Goal: Communication & Community: Answer question/provide support

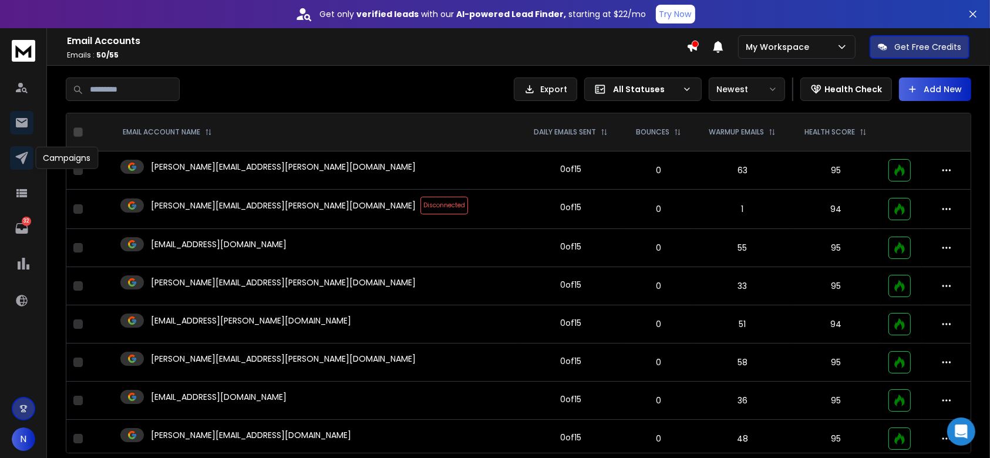
click at [21, 157] on icon at bounding box center [21, 157] width 12 height 12
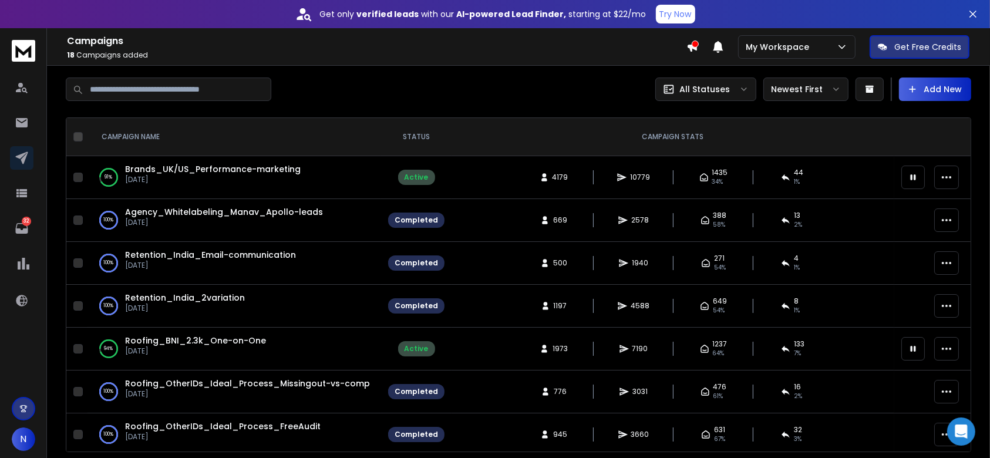
drag, startPoint x: 666, startPoint y: 9, endPoint x: 571, endPoint y: 21, distance: 95.8
click at [571, 21] on div "Get only verified leads with our AI-powered Lead Finder, starting at $22/mo" at bounding box center [470, 14] width 351 height 18
click at [661, 18] on p "Try Now" at bounding box center [675, 14] width 32 height 12
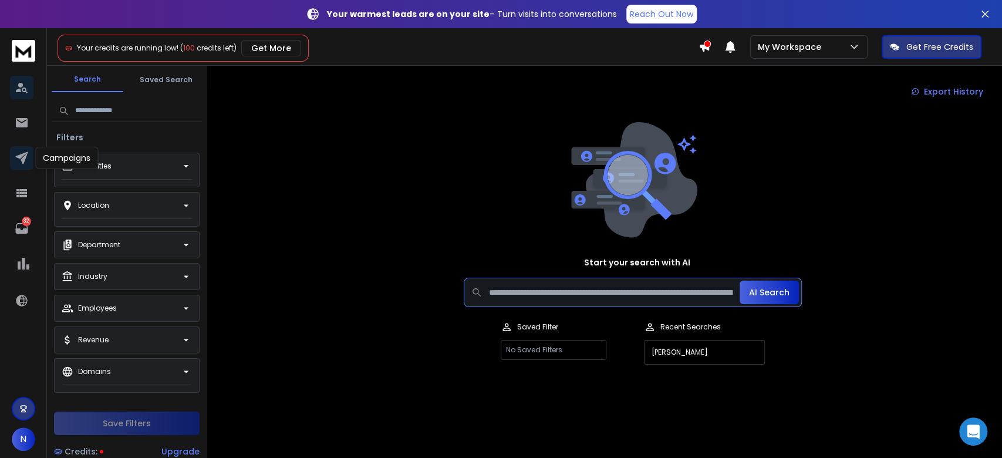
click at [18, 156] on icon at bounding box center [21, 157] width 12 height 12
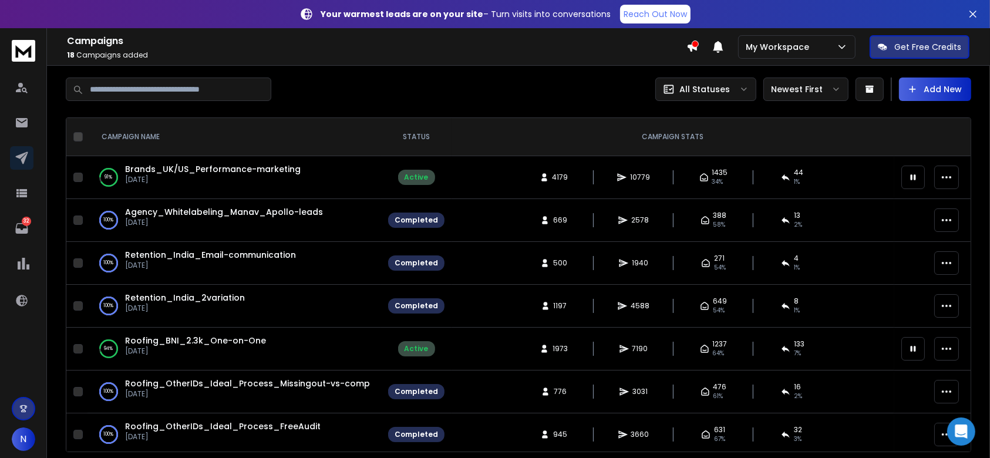
click at [201, 168] on span "Brands_UK/US_Performance-marketing" at bounding box center [212, 169] width 175 height 12
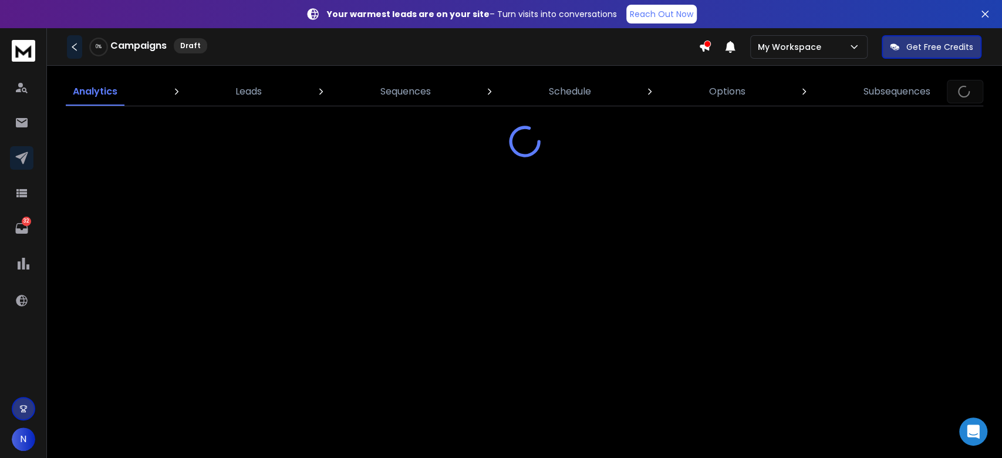
click at [76, 55] on button at bounding box center [74, 46] width 15 height 23
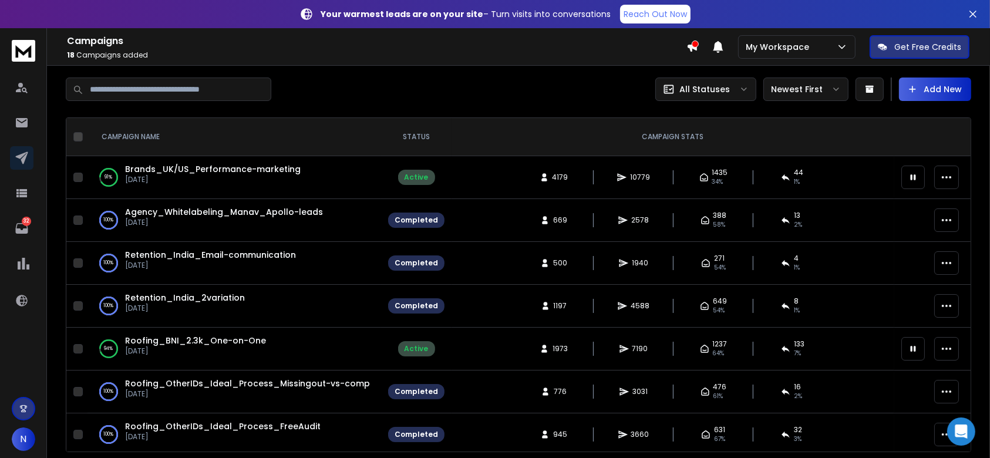
click at [228, 170] on span "Brands_UK/US_Performance-marketing" at bounding box center [212, 169] width 175 height 12
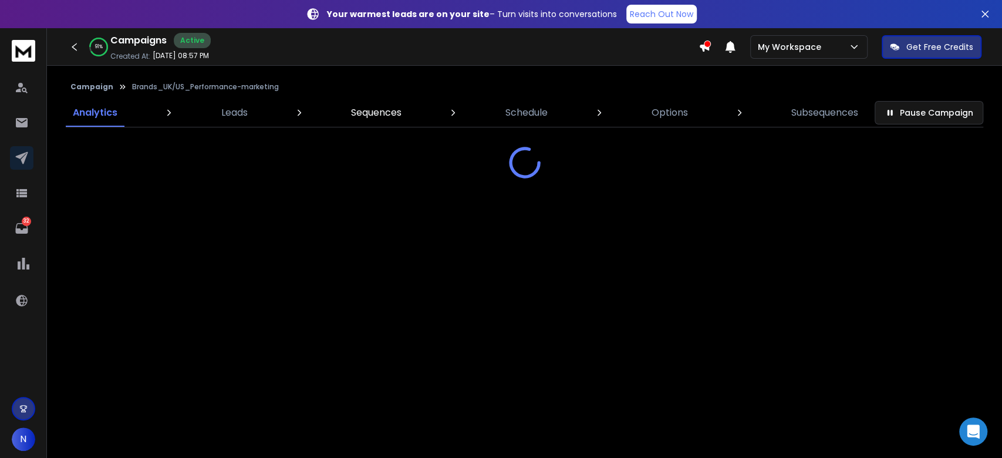
click at [381, 118] on p "Sequences" at bounding box center [376, 113] width 50 height 14
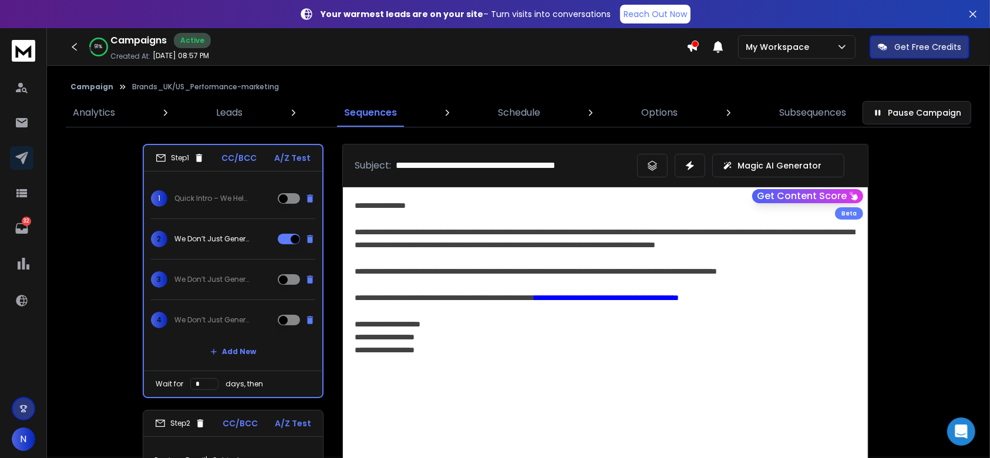
click at [226, 199] on p "Quick Intro – We Help Brands Grow through Ads" at bounding box center [211, 198] width 75 height 9
click at [396, 211] on div "**********" at bounding box center [605, 205] width 501 height 13
click at [406, 209] on span "**********" at bounding box center [380, 205] width 51 height 8
click at [367, 209] on span "**********" at bounding box center [380, 205] width 51 height 8
click at [641, 302] on link "**********" at bounding box center [606, 297] width 144 height 8
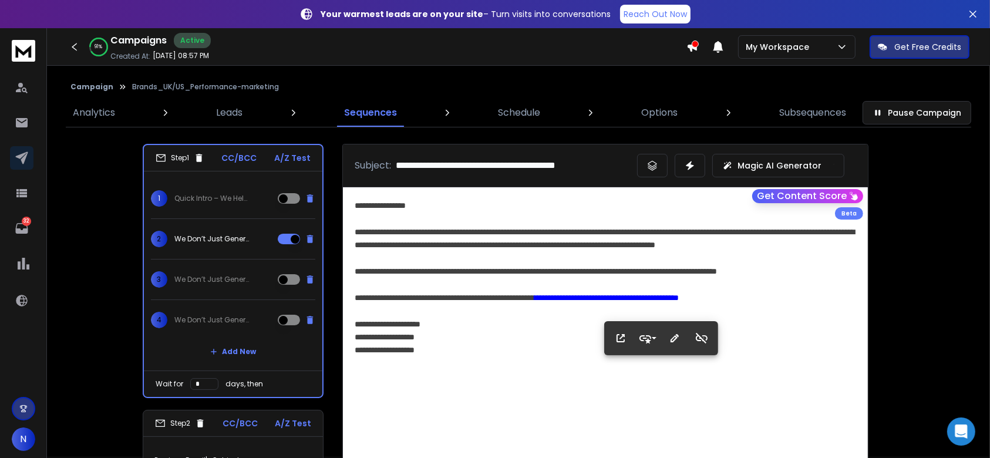
click at [774, 317] on div at bounding box center [605, 310] width 501 height 13
click at [231, 244] on div "2 We Don’t Just Generate Leads — We Build & Scale Your Brand" at bounding box center [200, 239] width 99 height 16
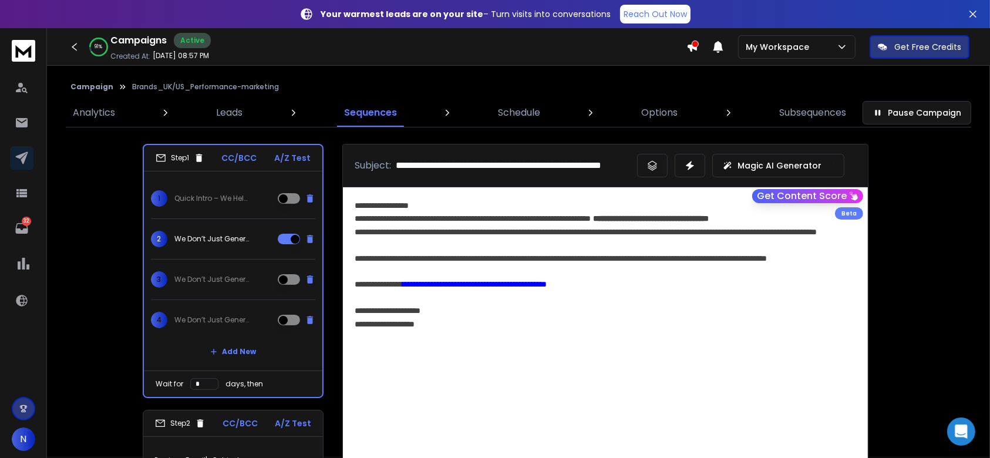
click at [220, 278] on p "We Don’t Just Generate Leads — We Build & Scale Your Brand" at bounding box center [211, 279] width 75 height 9
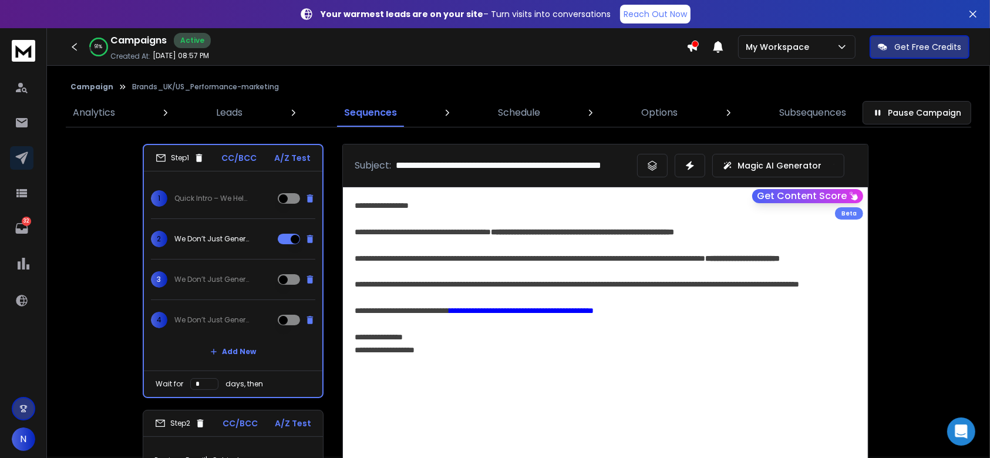
click at [219, 312] on div "4 We Don’t Just Generate Leads — We Build & Scale Your Brand" at bounding box center [200, 320] width 99 height 16
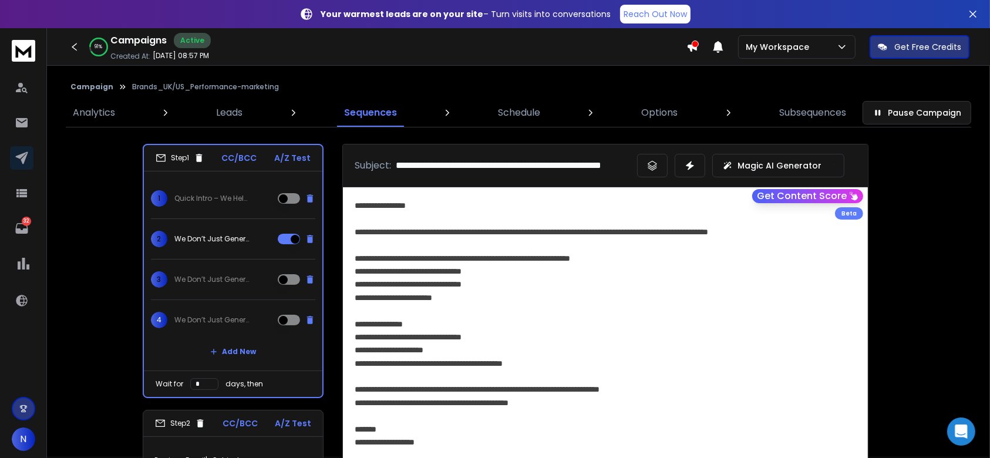
click at [218, 278] on p "We Don’t Just Generate Leads — We Build & Scale Your Brand" at bounding box center [211, 279] width 75 height 9
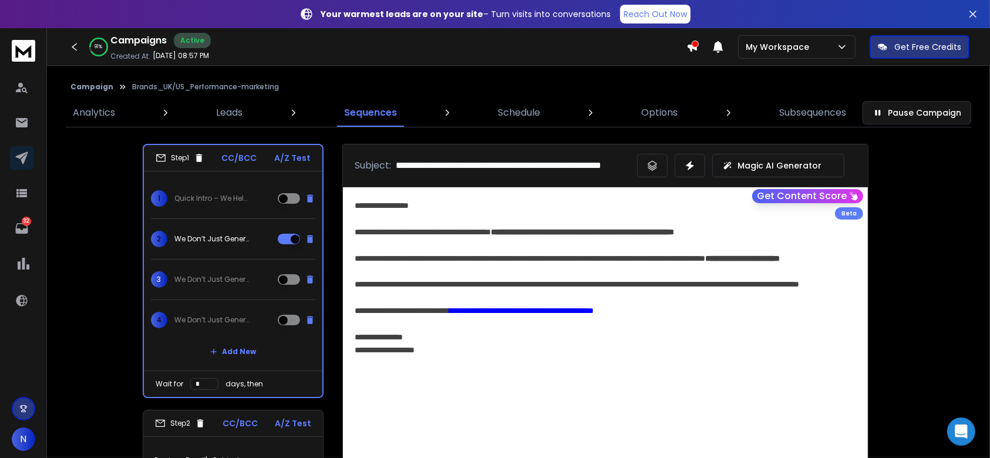
click at [209, 244] on div "2 We Don’t Just Generate Leads — We Build & Scale Your Brand" at bounding box center [200, 239] width 99 height 16
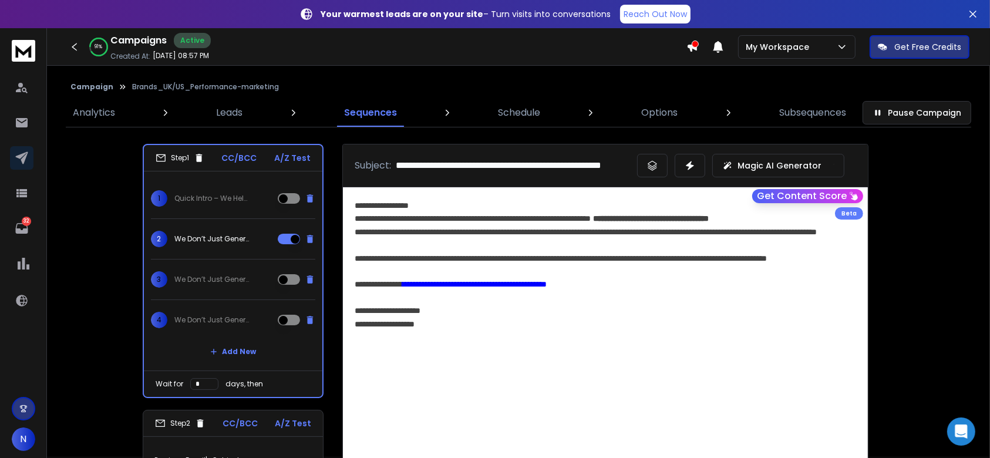
click at [221, 208] on div "1 Quick Intro – We Help Brands Grow through Ads" at bounding box center [233, 198] width 164 height 40
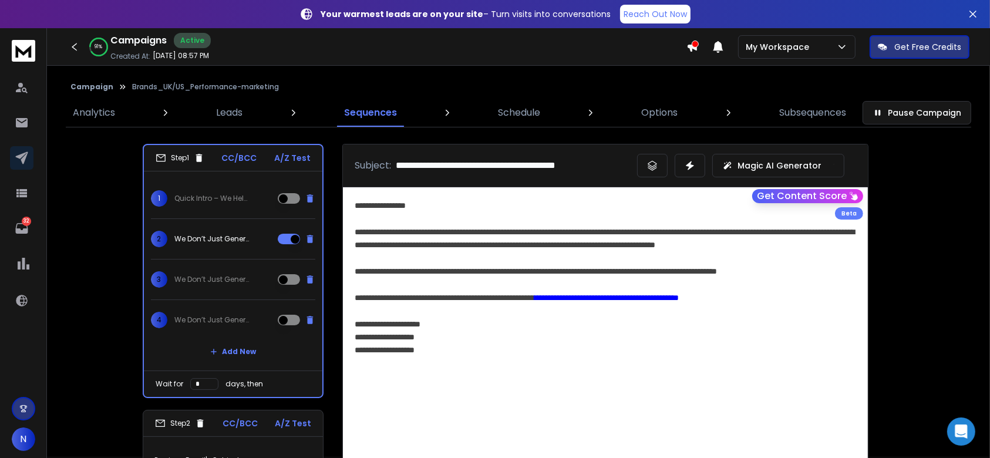
click at [458, 166] on input "**********" at bounding box center [510, 165] width 229 height 14
click at [403, 251] on div "**********" at bounding box center [605, 238] width 501 height 26
click at [239, 242] on p "We Don’t Just Generate Leads — We Build & Scale Your Brand" at bounding box center [211, 238] width 75 height 9
type input "**********"
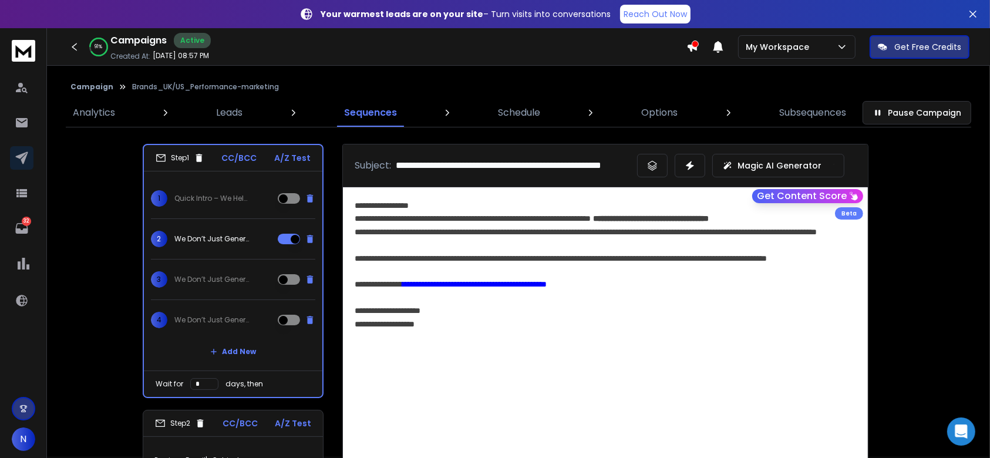
click at [238, 292] on div "3 We Don’t Just Generate Leads — We Build & Scale Your Brand" at bounding box center [233, 279] width 164 height 40
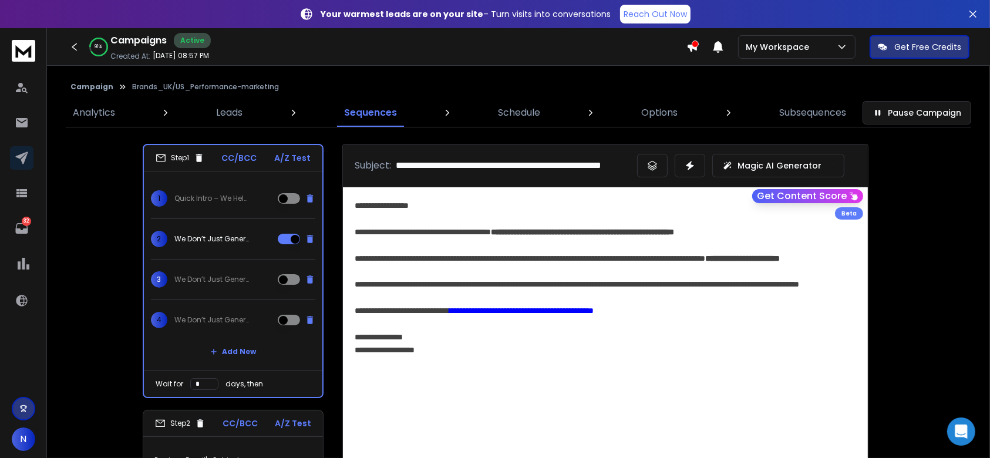
click at [238, 320] on p "We Don’t Just Generate Leads — We Build & Scale Your Brand" at bounding box center [211, 319] width 75 height 9
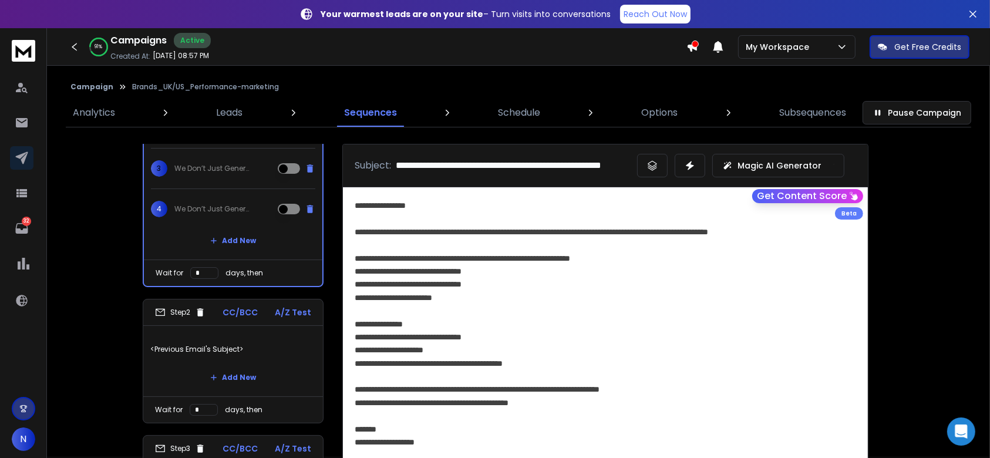
scroll to position [112, 0]
click at [207, 355] on p "<Previous Email's Subject>" at bounding box center [233, 348] width 166 height 33
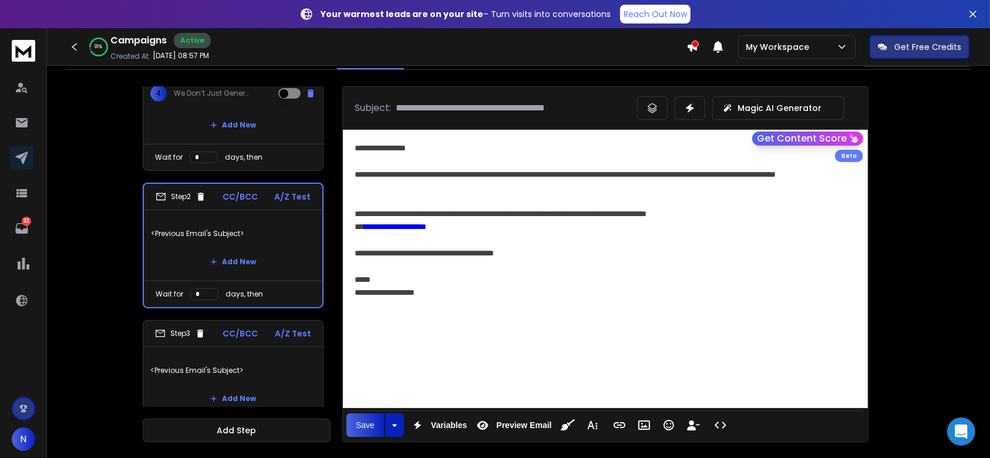
scroll to position [244, 0]
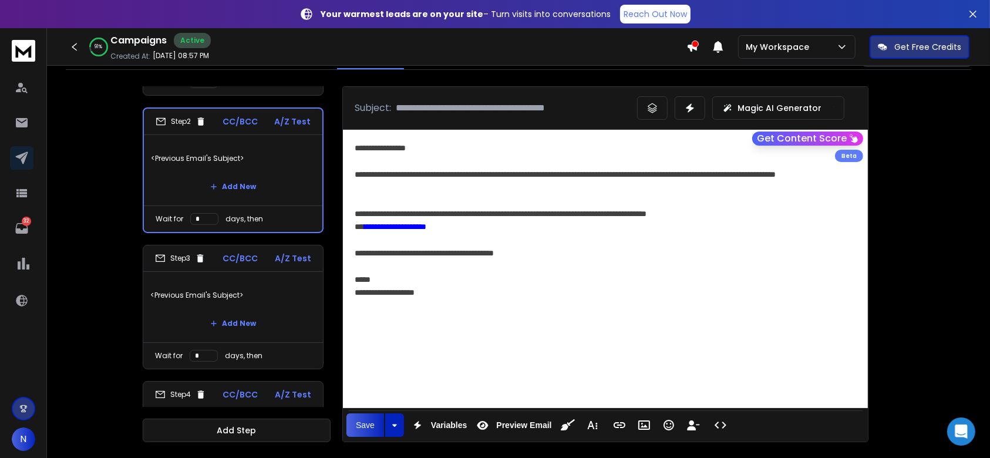
click at [207, 303] on p "<Previous Email's Subject>" at bounding box center [233, 295] width 166 height 33
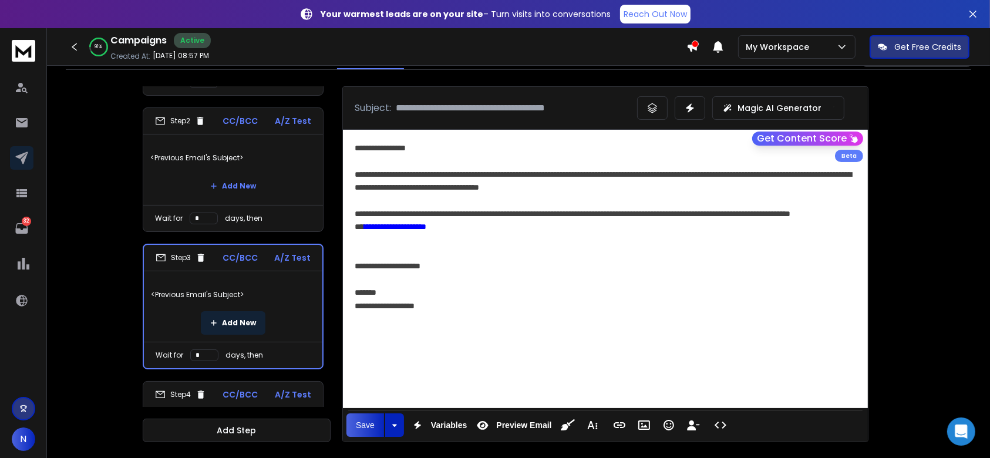
scroll to position [314, 0]
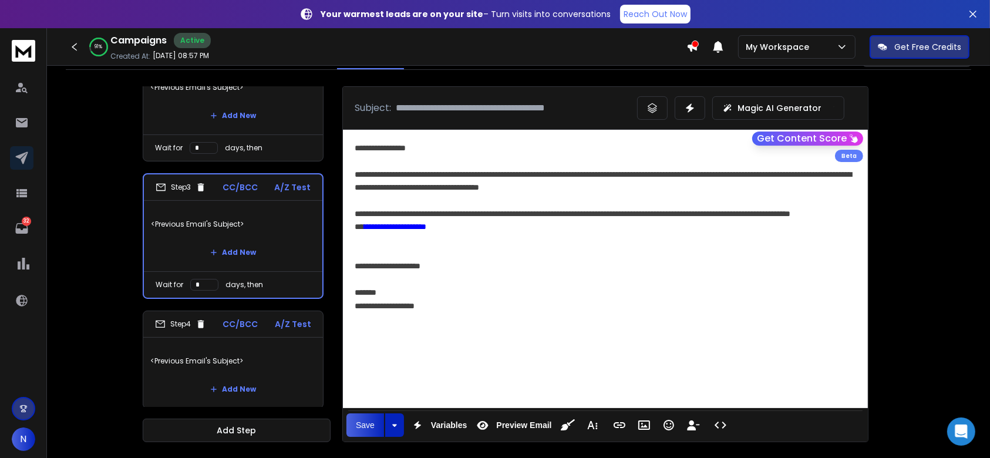
click at [204, 352] on p "<Previous Email's Subject>" at bounding box center [233, 361] width 166 height 33
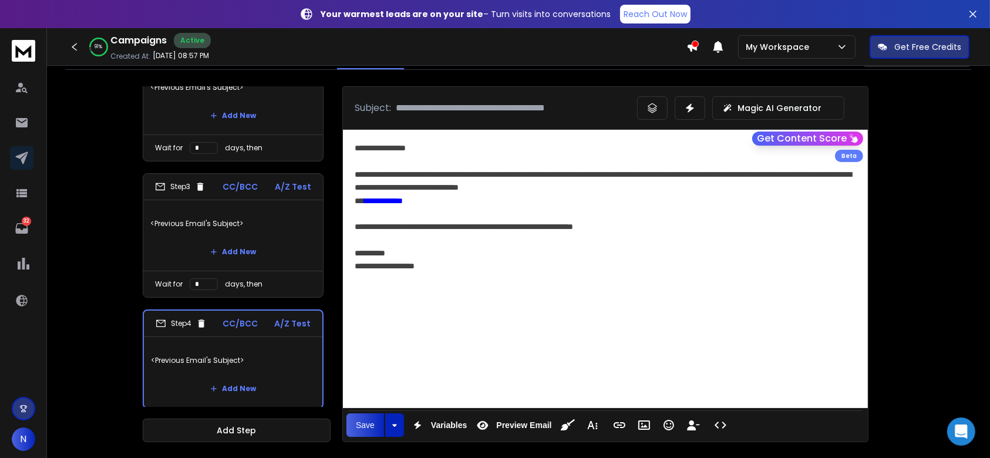
scroll to position [0, 0]
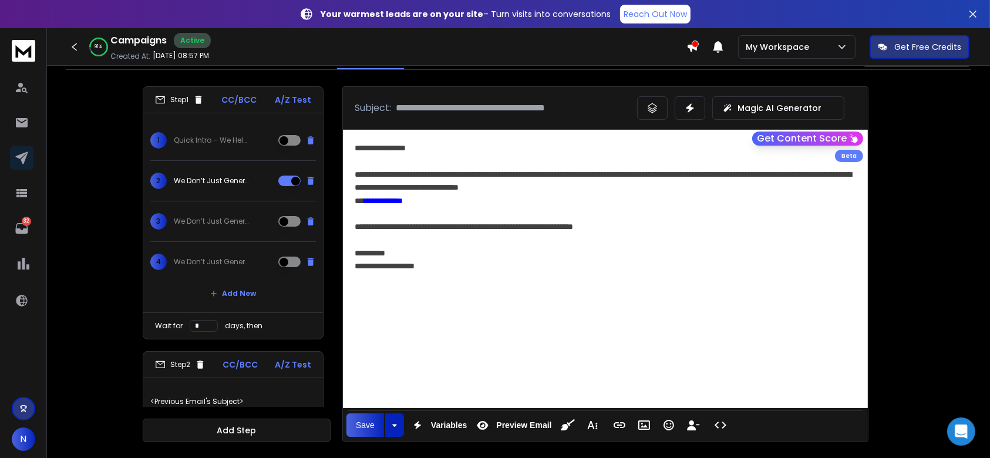
click at [207, 134] on div "1 Quick Intro – We Help Brands Grow through Ads" at bounding box center [199, 140] width 99 height 16
type input "**********"
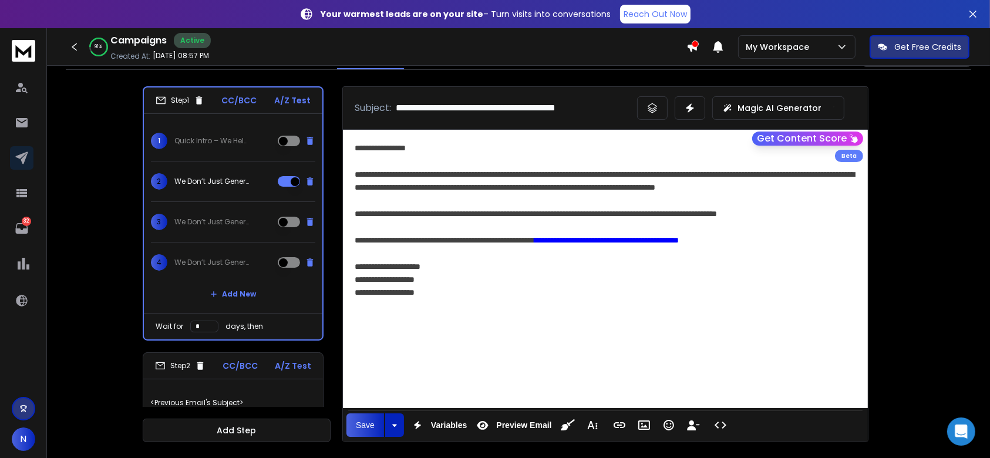
click at [498, 218] on span "**********" at bounding box center [536, 214] width 362 height 8
click at [19, 155] on icon at bounding box center [21, 157] width 12 height 12
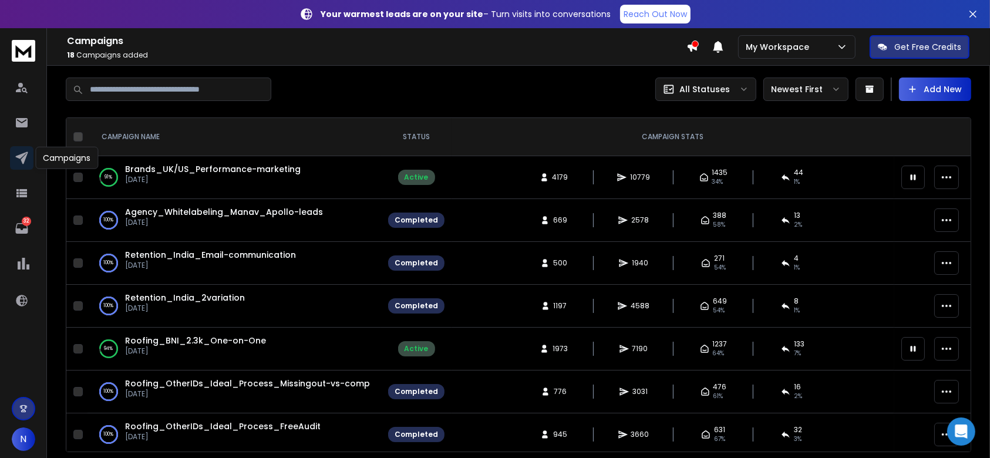
click at [18, 162] on icon at bounding box center [22, 158] width 14 height 14
click at [17, 164] on icon at bounding box center [22, 158] width 14 height 14
click at [28, 232] on icon at bounding box center [22, 228] width 14 height 14
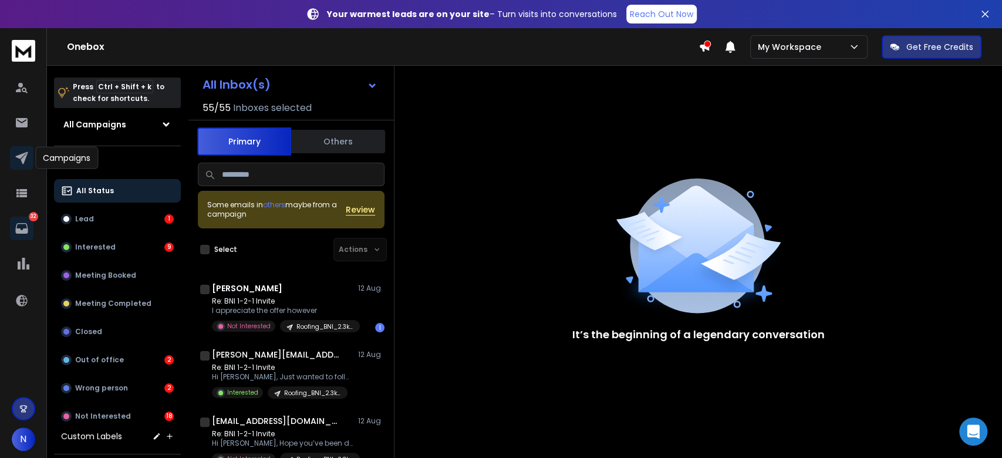
click at [26, 155] on icon at bounding box center [22, 158] width 14 height 14
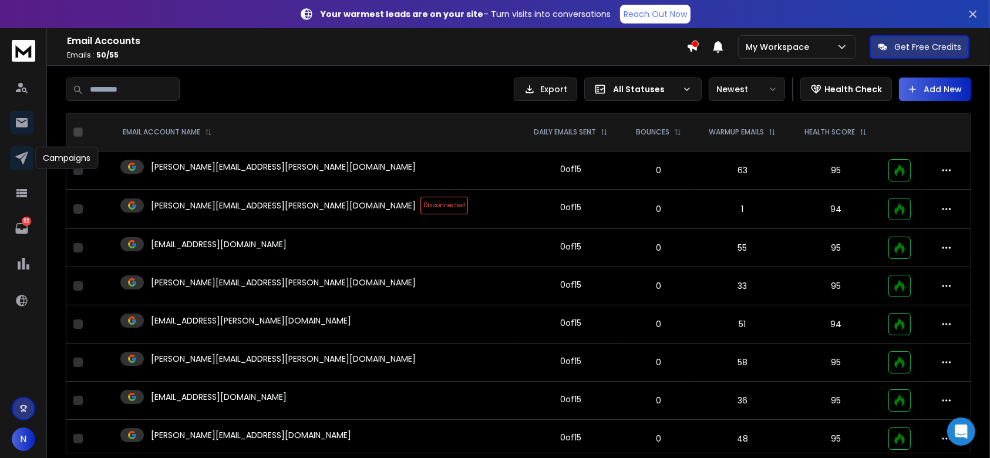
click at [21, 156] on icon at bounding box center [21, 157] width 12 height 12
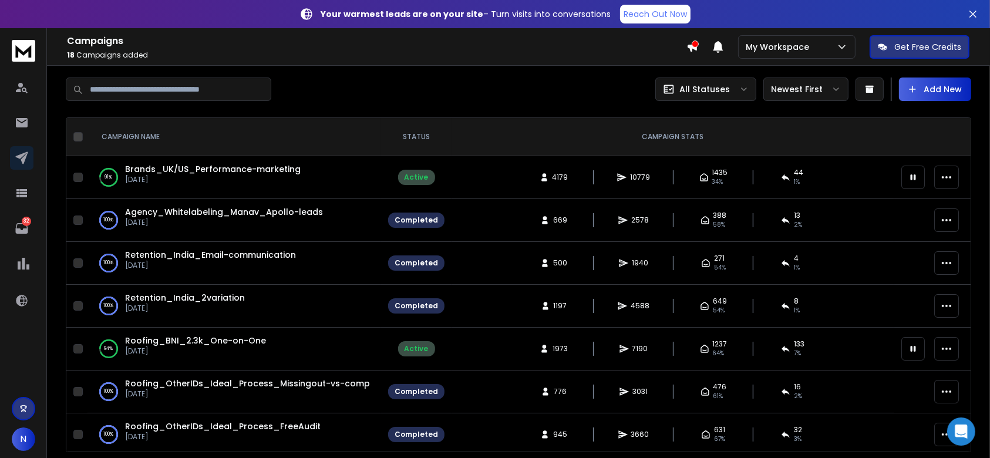
click at [215, 164] on span "Brands_UK/US_Performance-marketing" at bounding box center [212, 169] width 175 height 12
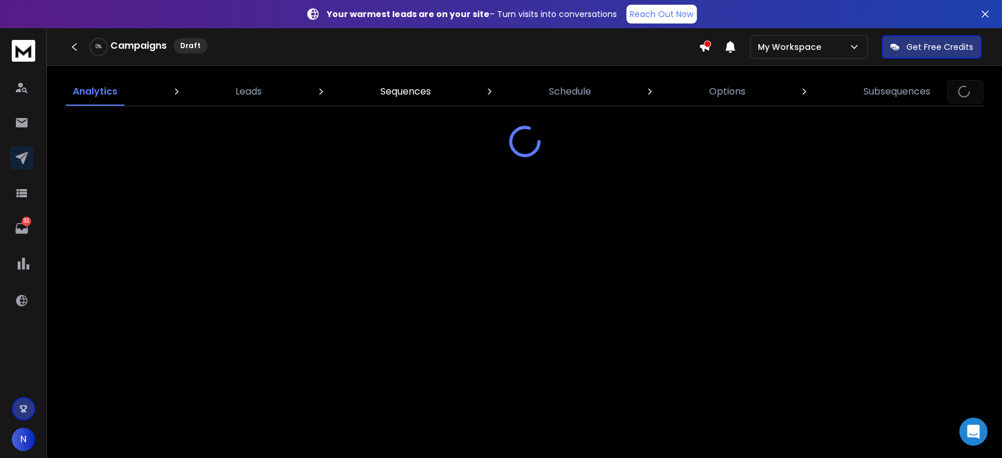
click at [407, 93] on p "Sequences" at bounding box center [405, 92] width 50 height 14
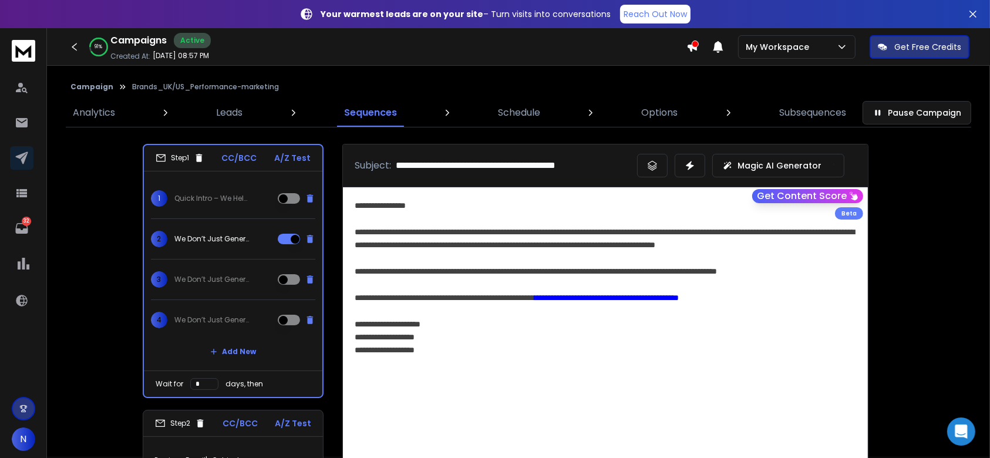
click at [225, 203] on div "1 Quick Intro – We Help Brands Grow through Ads" at bounding box center [200, 198] width 99 height 16
click at [500, 265] on div at bounding box center [605, 258] width 501 height 13
click at [222, 245] on div "2 We Don’t Just Generate Leads — We Build & Scale Your Brand" at bounding box center [200, 239] width 99 height 16
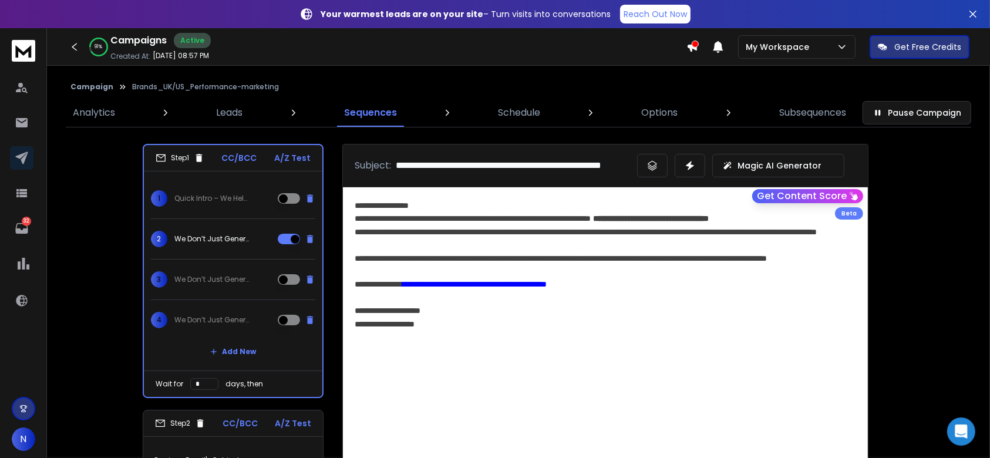
click at [207, 278] on p "We Don’t Just Generate Leads — We Build & Scale Your Brand" at bounding box center [211, 279] width 75 height 9
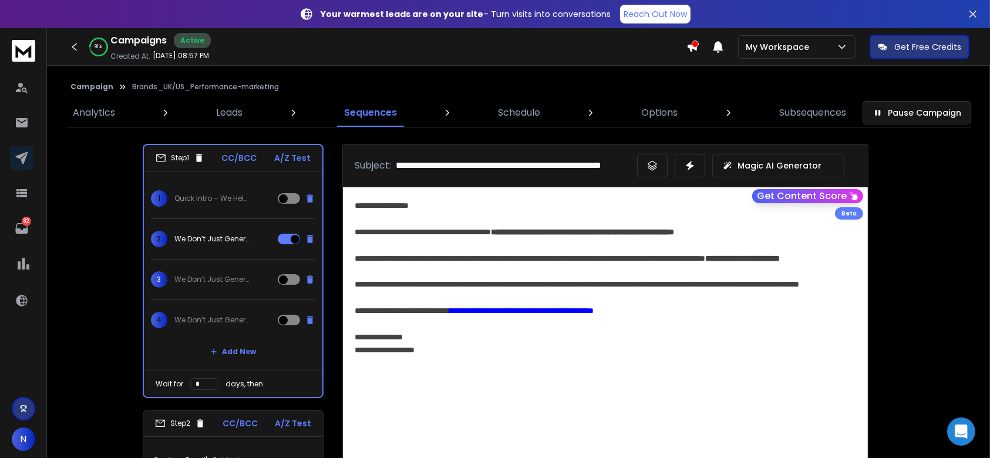
click at [202, 312] on div "4 We Don’t Just Generate Leads — We Build & Scale Your Brand" at bounding box center [200, 320] width 99 height 16
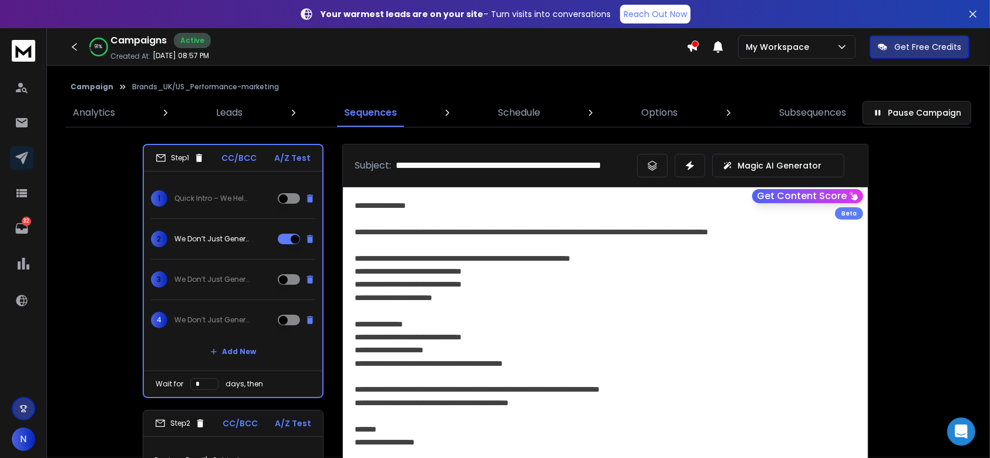
click at [208, 192] on div "1 Quick Intro – We Help Brands Grow through Ads" at bounding box center [200, 198] width 99 height 16
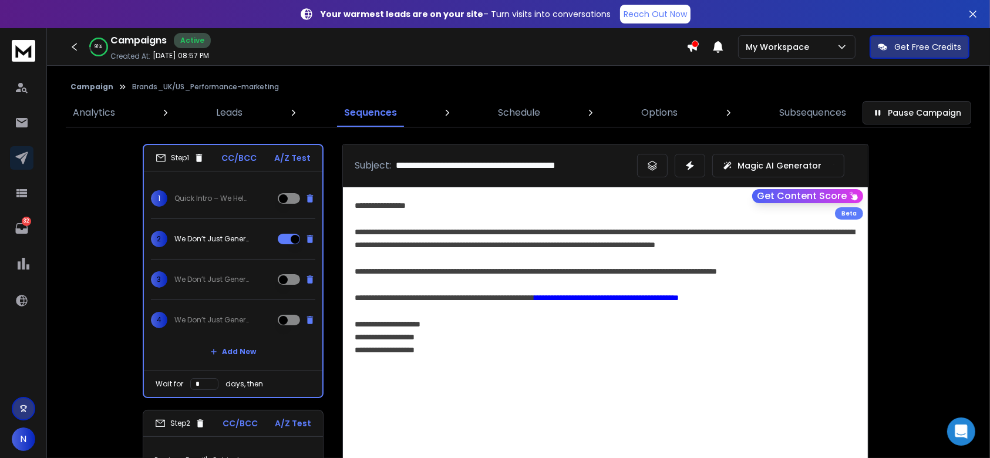
click at [456, 265] on div at bounding box center [605, 258] width 501 height 13
click at [465, 168] on input "**********" at bounding box center [510, 165] width 229 height 14
click at [437, 176] on div "**********" at bounding box center [605, 165] width 525 height 43
click at [446, 275] on span "**********" at bounding box center [536, 271] width 362 height 8
click at [227, 238] on p "We Don’t Just Generate Leads — We Build & Scale Your Brand" at bounding box center [211, 238] width 75 height 9
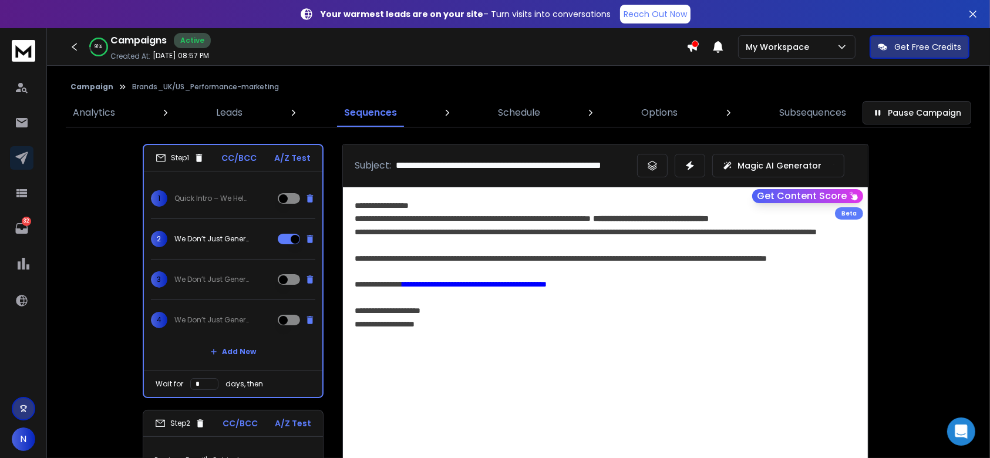
click at [492, 246] on div "**********" at bounding box center [605, 238] width 501 height 26
click at [245, 275] on p "We Don’t Just Generate Leads — We Build & Scale Your Brand" at bounding box center [211, 279] width 75 height 9
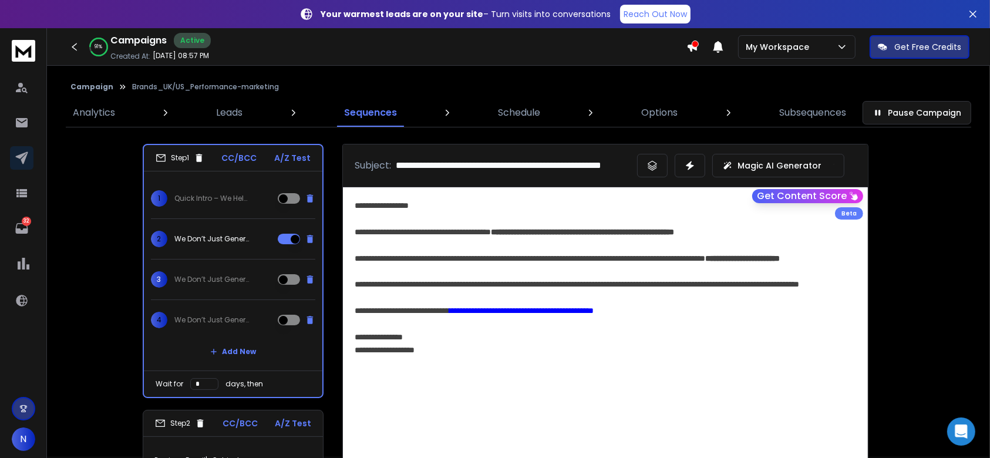
click at [244, 316] on p "We Don’t Just Generate Leads — We Build & Scale Your Brand" at bounding box center [211, 319] width 75 height 9
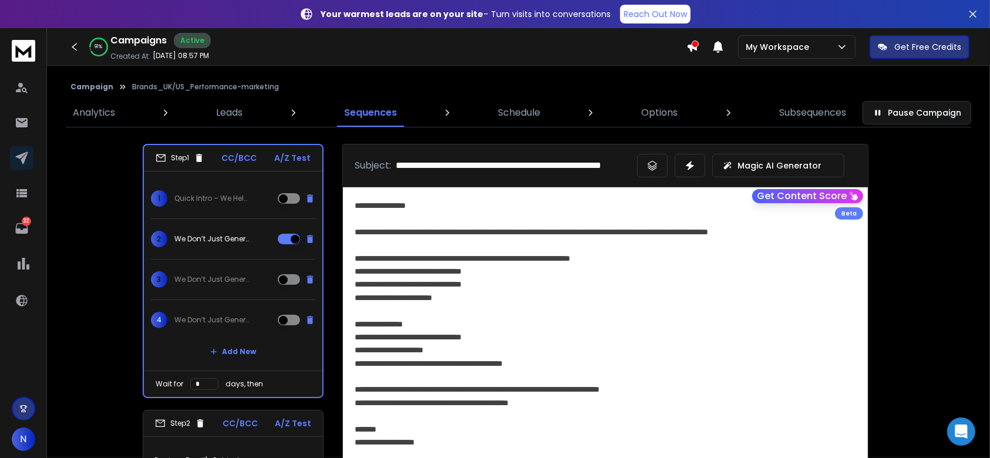
click at [248, 202] on p "Quick Intro – We Help Brands Grow through Ads" at bounding box center [211, 198] width 75 height 9
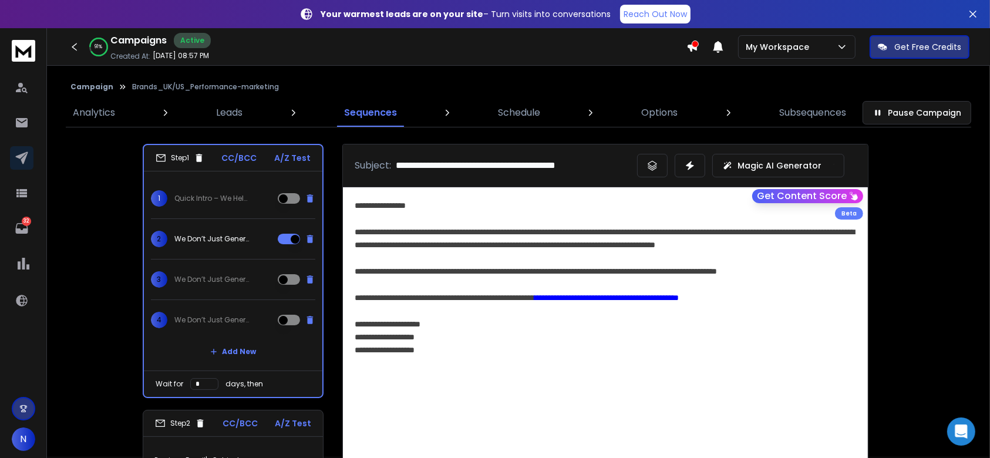
click at [233, 239] on p "We Don’t Just Generate Leads — We Build & Scale Your Brand" at bounding box center [211, 238] width 75 height 9
type input "**********"
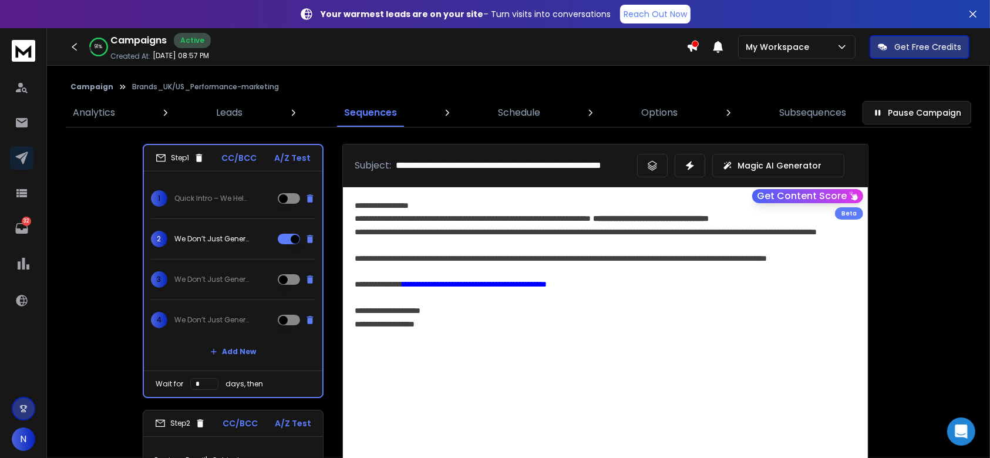
scroll to position [66, 0]
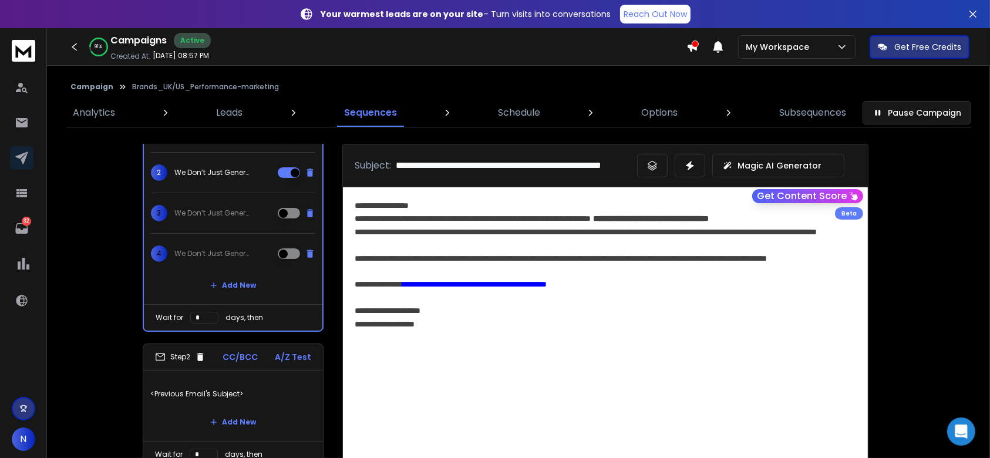
click at [218, 400] on p "<Previous Email's Subject>" at bounding box center [233, 393] width 166 height 33
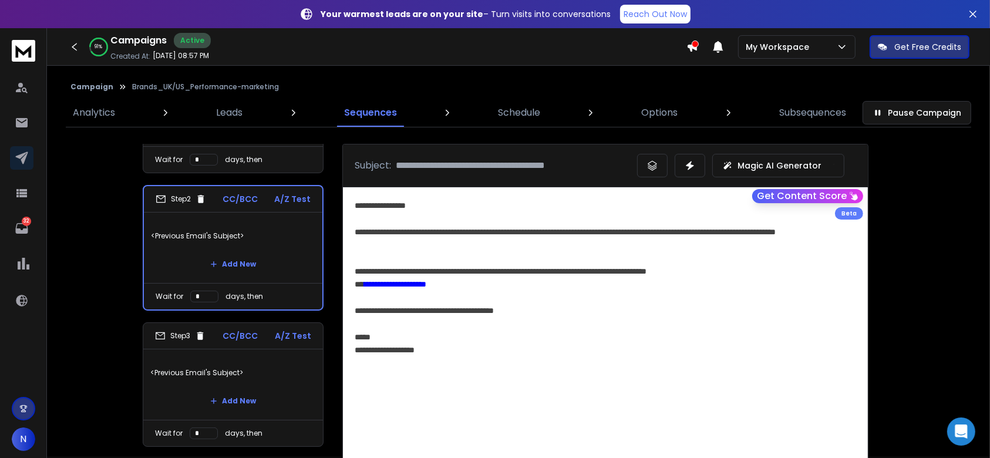
scroll to position [225, 0]
click at [224, 377] on p "<Previous Email's Subject>" at bounding box center [233, 371] width 166 height 33
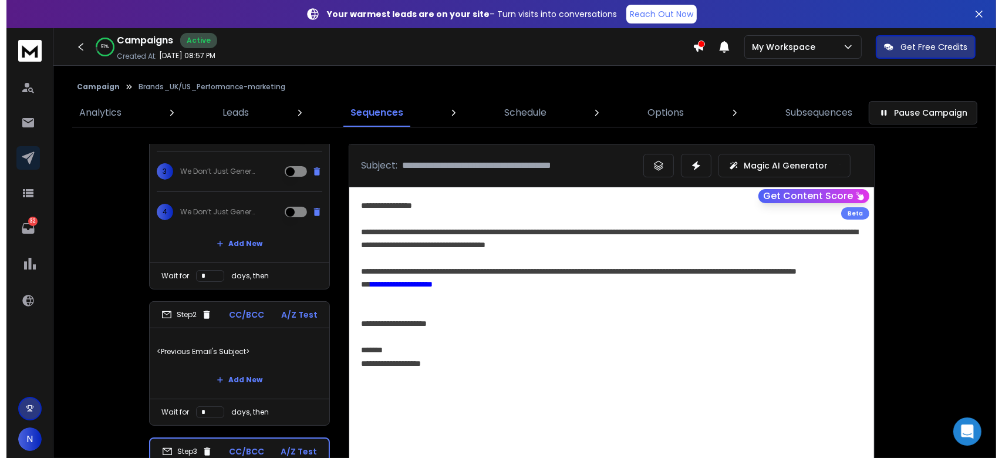
scroll to position [80, 0]
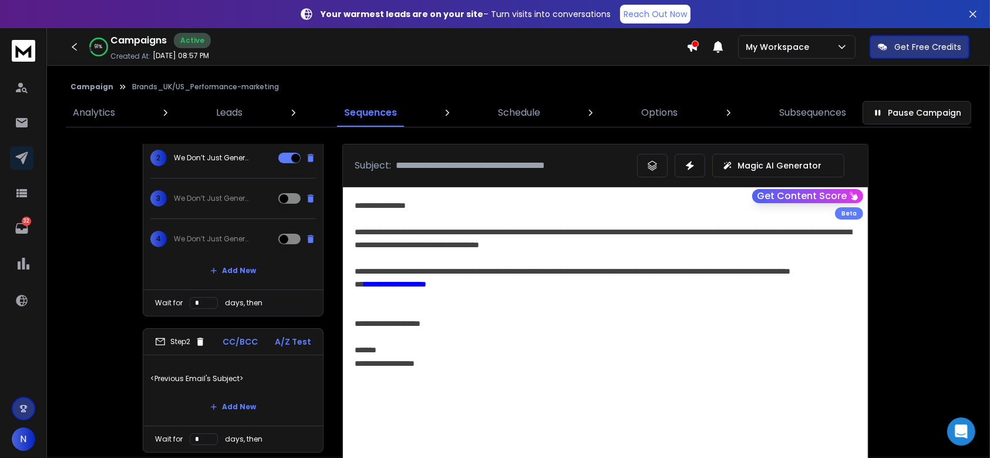
click at [229, 381] on p "<Previous Email's Subject>" at bounding box center [233, 378] width 166 height 33
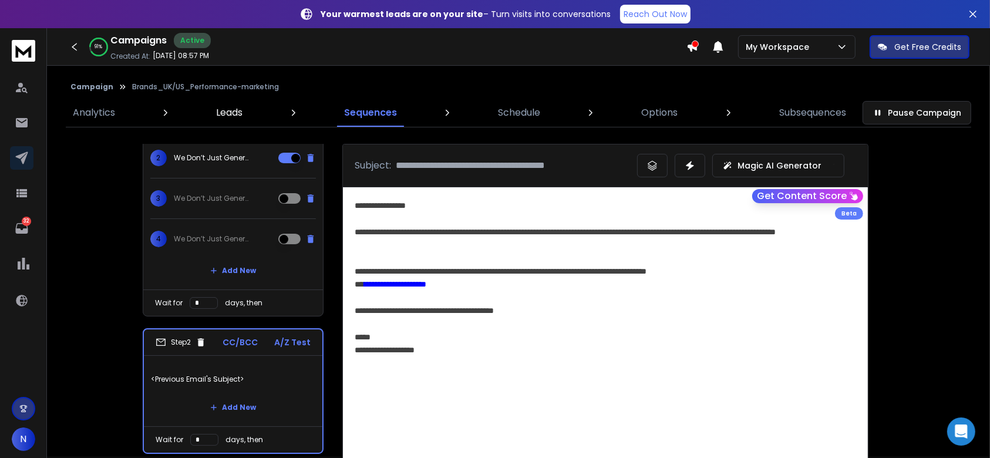
click at [235, 106] on p "Leads" at bounding box center [229, 113] width 26 height 14
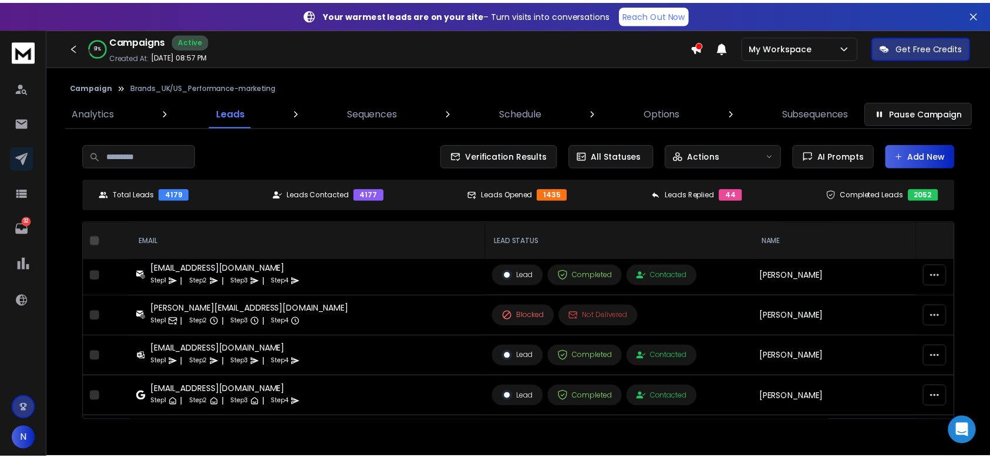
scroll to position [814, 0]
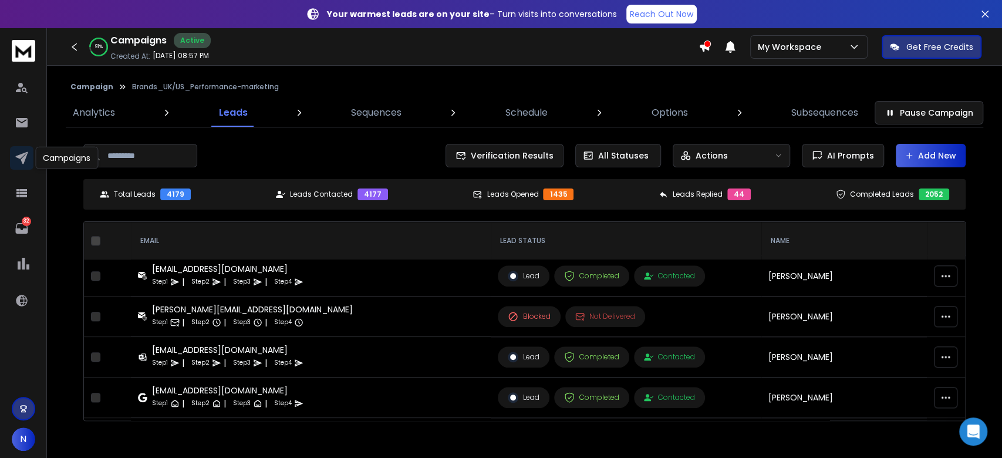
click at [22, 153] on icon at bounding box center [22, 158] width 14 height 14
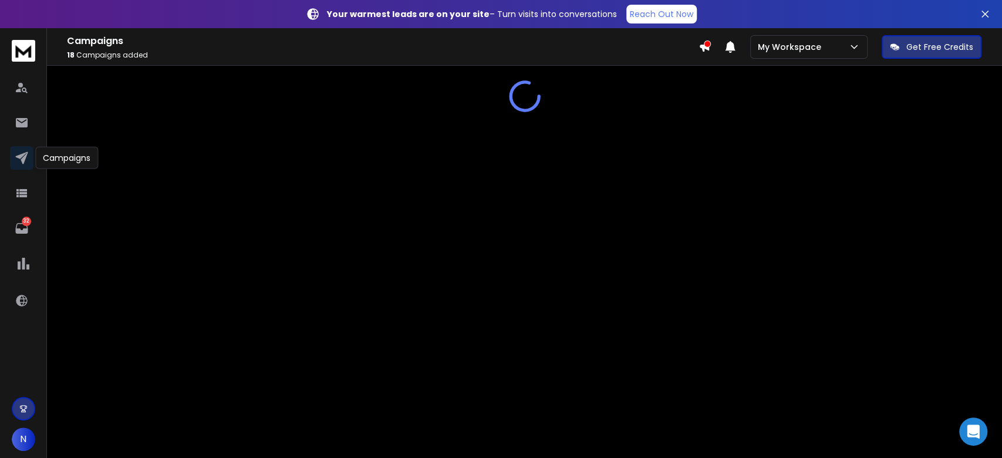
click at [21, 156] on icon at bounding box center [21, 157] width 12 height 12
click at [21, 154] on icon at bounding box center [21, 157] width 12 height 12
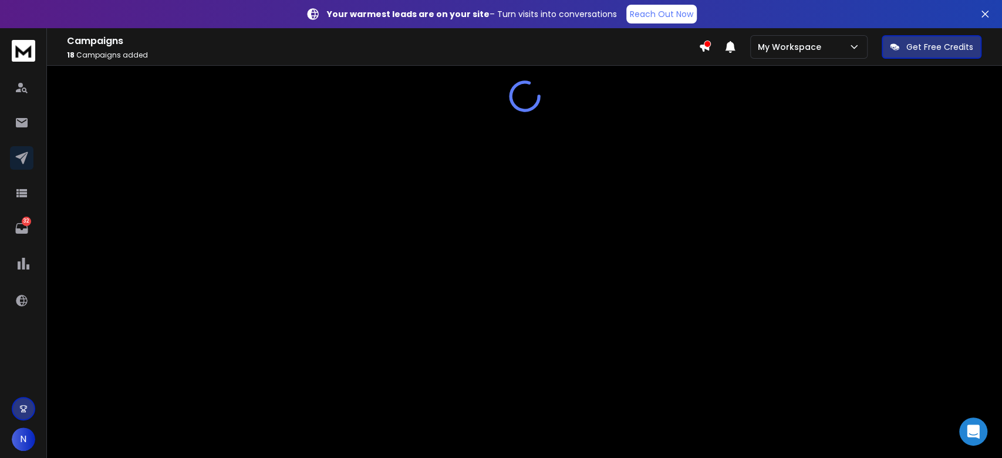
click at [21, 154] on icon at bounding box center [21, 157] width 12 height 12
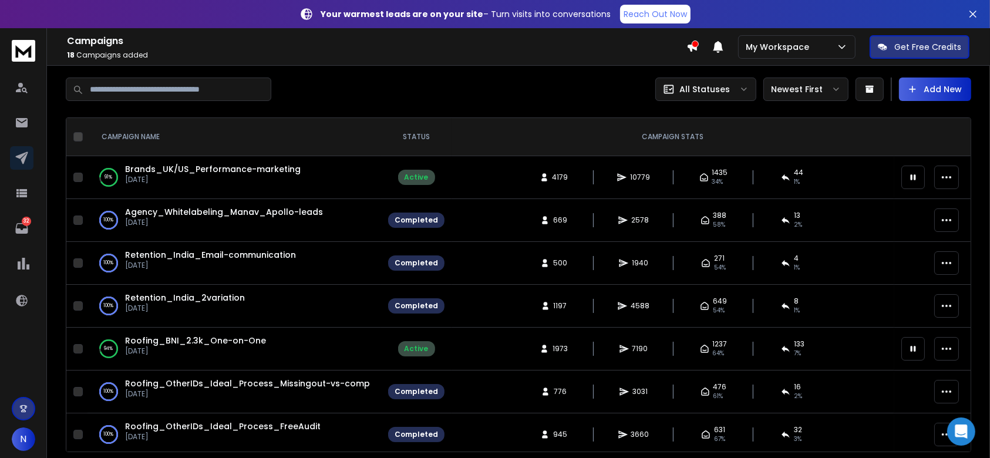
click at [235, 210] on span "Agency_Whitelabeling_Manav_Apollo-leads" at bounding box center [224, 212] width 198 height 12
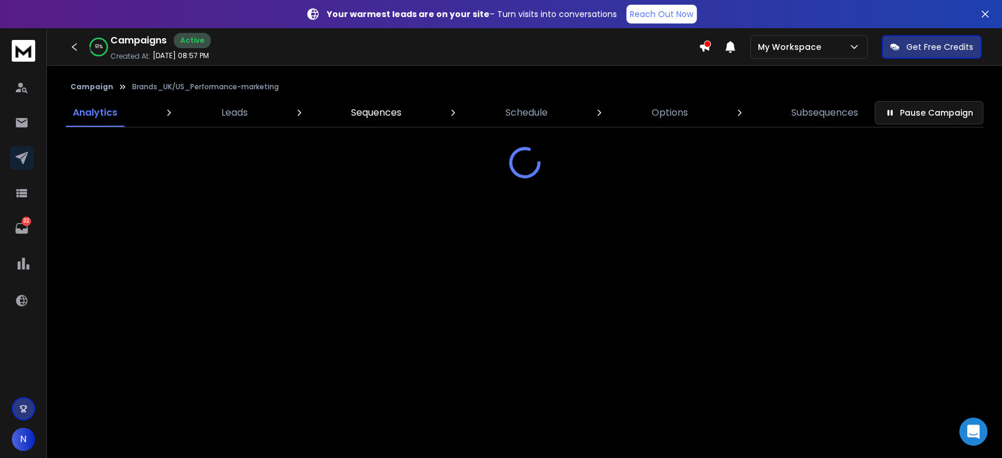
click at [350, 121] on link "Sequences" at bounding box center [376, 113] width 65 height 28
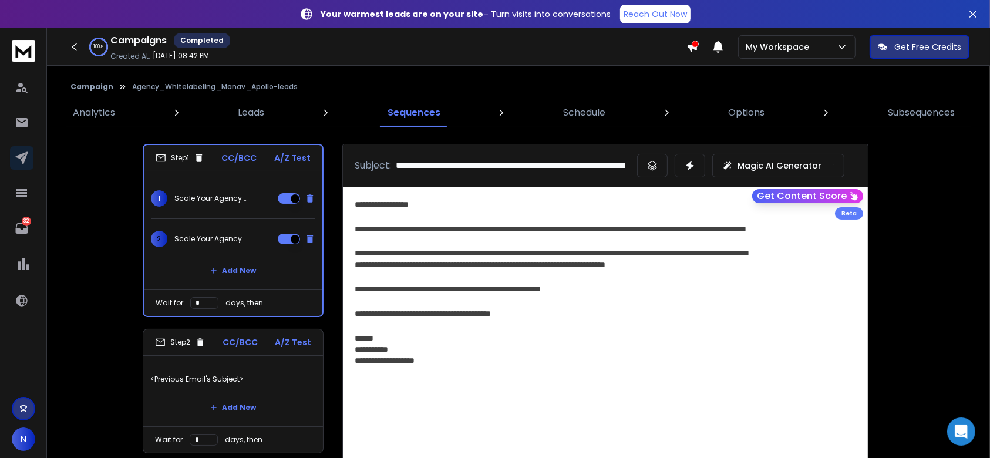
click at [399, 210] on div at bounding box center [605, 216] width 501 height 13
click at [394, 209] on p "**********" at bounding box center [605, 204] width 501 height 11
click at [17, 156] on icon at bounding box center [21, 157] width 12 height 12
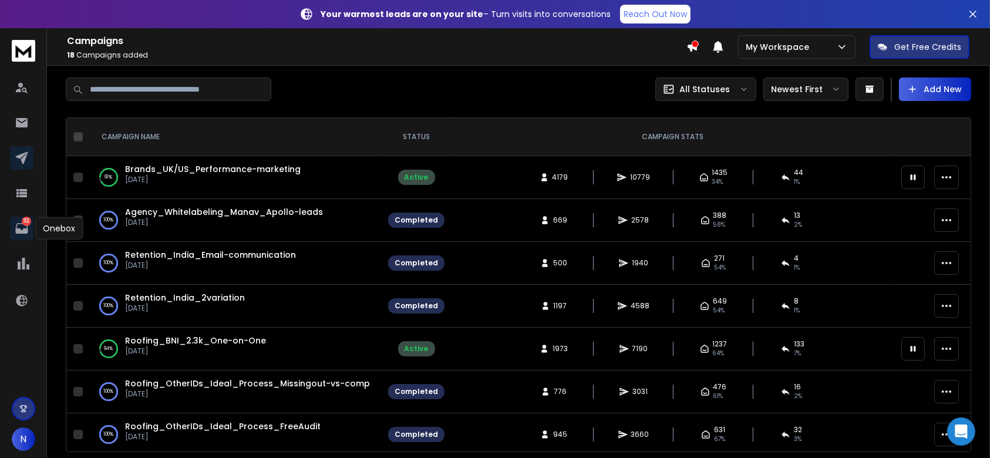
click at [20, 228] on icon at bounding box center [22, 228] width 14 height 14
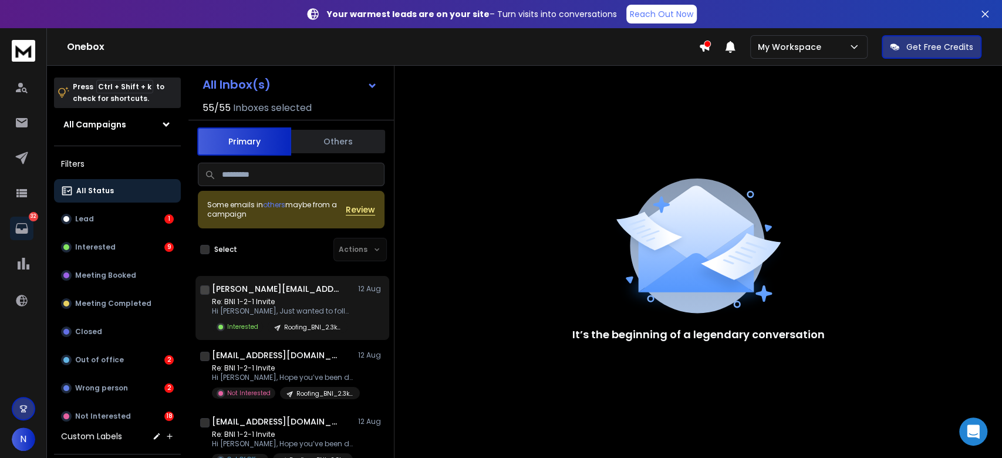
scroll to position [36, 0]
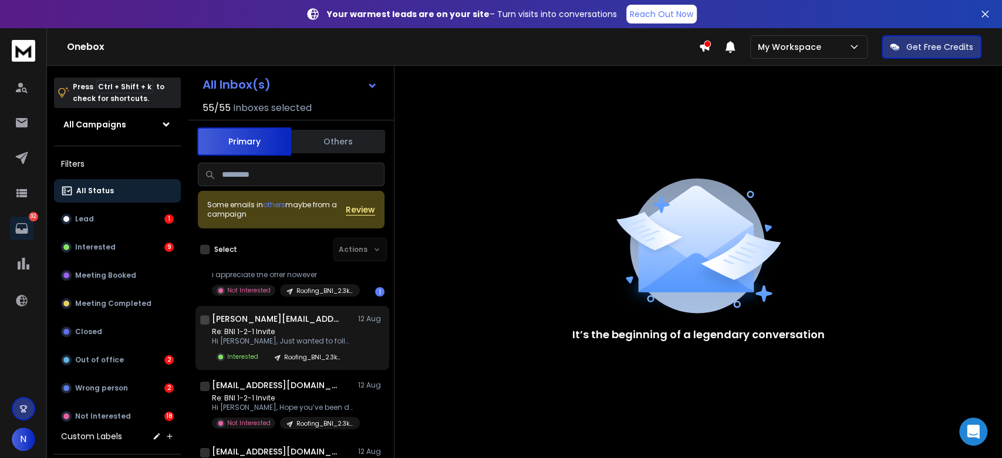
click at [305, 337] on p "Hi [PERSON_NAME], Just wanted to follow" at bounding box center [282, 340] width 141 height 9
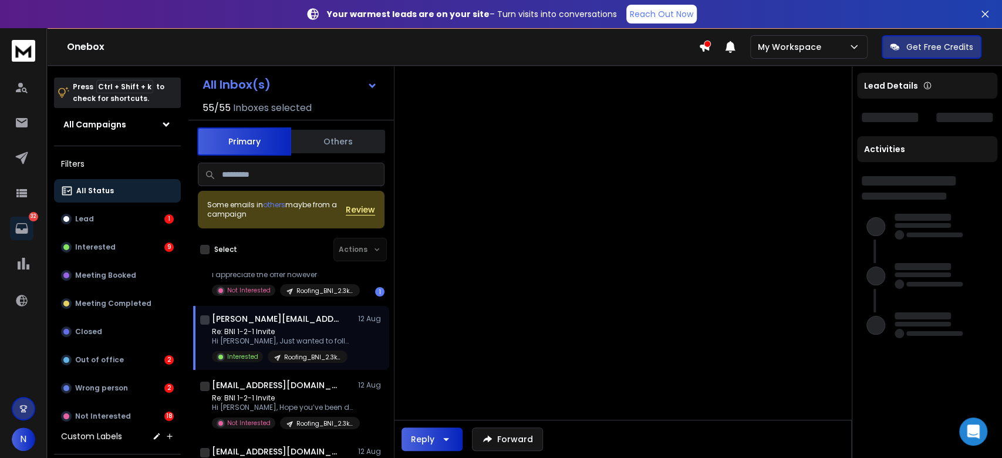
scroll to position [0, 0]
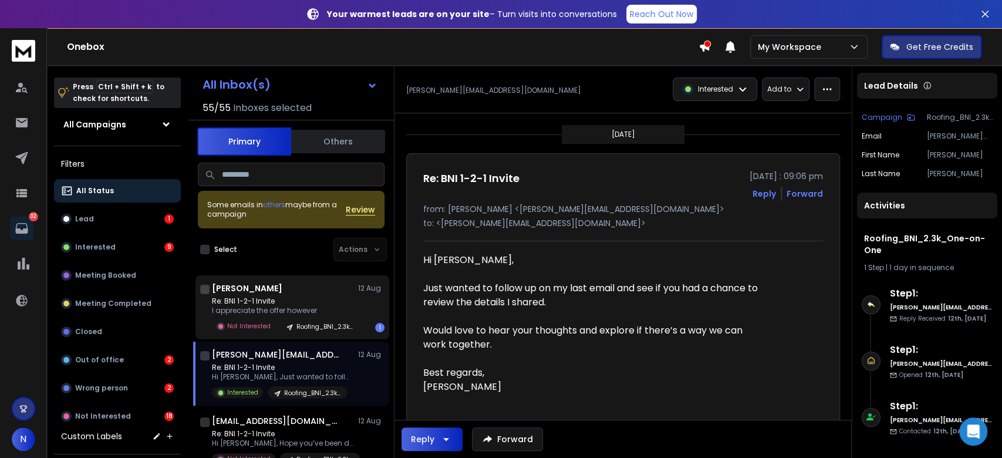
click at [322, 299] on p "Re: BNI 1-2-1 Invite" at bounding box center [282, 300] width 141 height 9
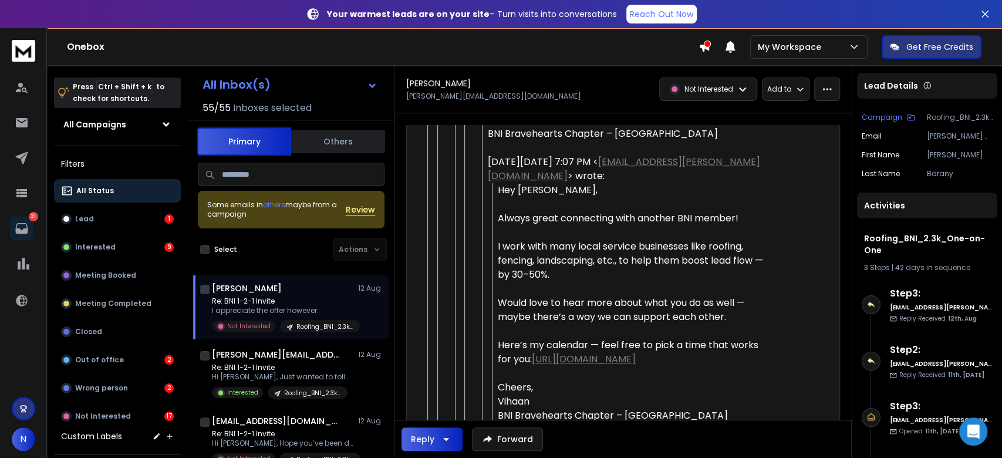
scroll to position [2808, 0]
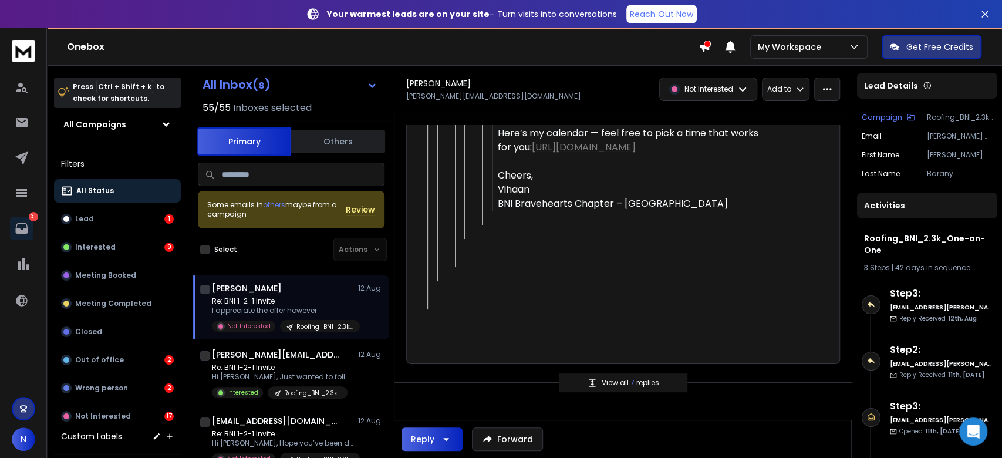
click at [593, 388] on div "View all 7 replies" at bounding box center [623, 382] width 129 height 19
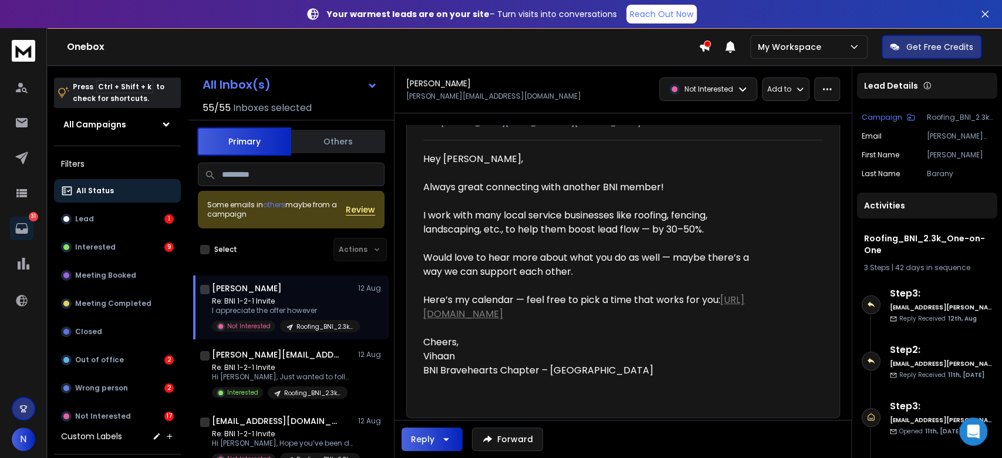
scroll to position [12193, 0]
click at [615, 249] on div "I work with many local service businesses like roofing, fencing, landscaping, e…" at bounding box center [594, 228] width 343 height 42
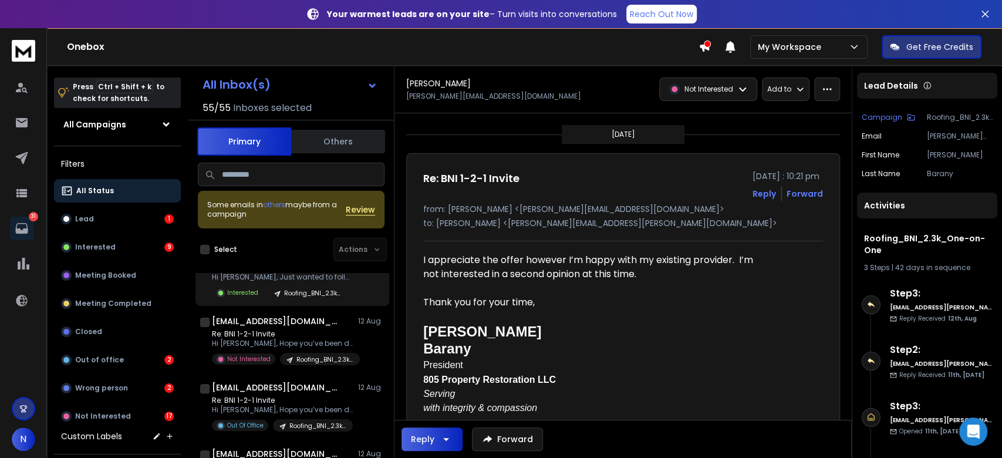
scroll to position [113, 0]
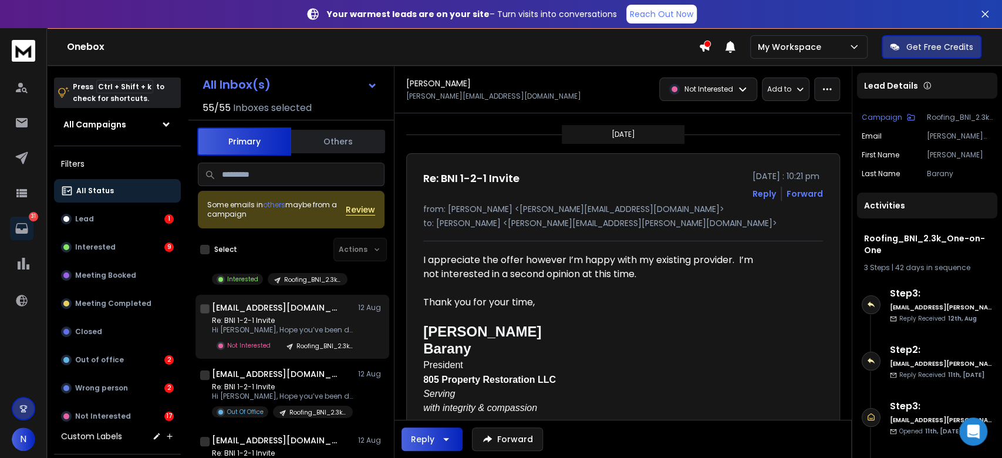
click at [277, 329] on p "Hi [PERSON_NAME], Hope you’ve been doing" at bounding box center [282, 329] width 141 height 9
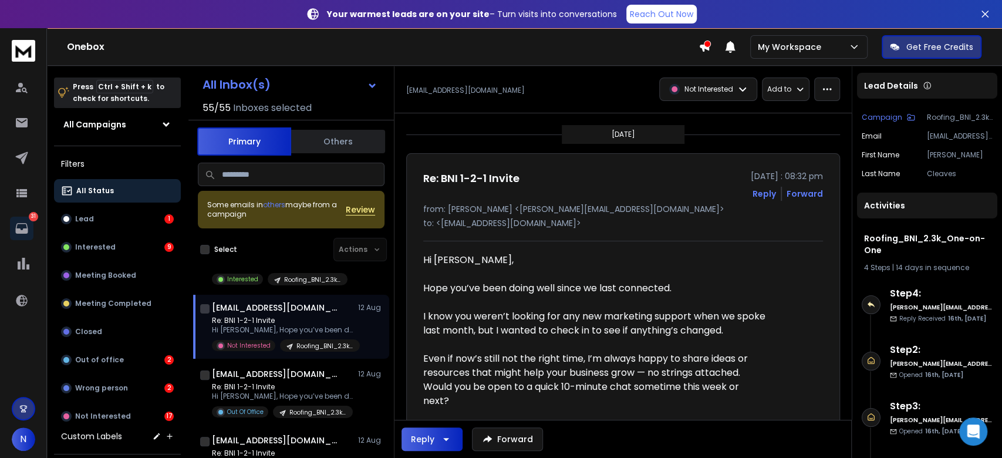
scroll to position [0, 0]
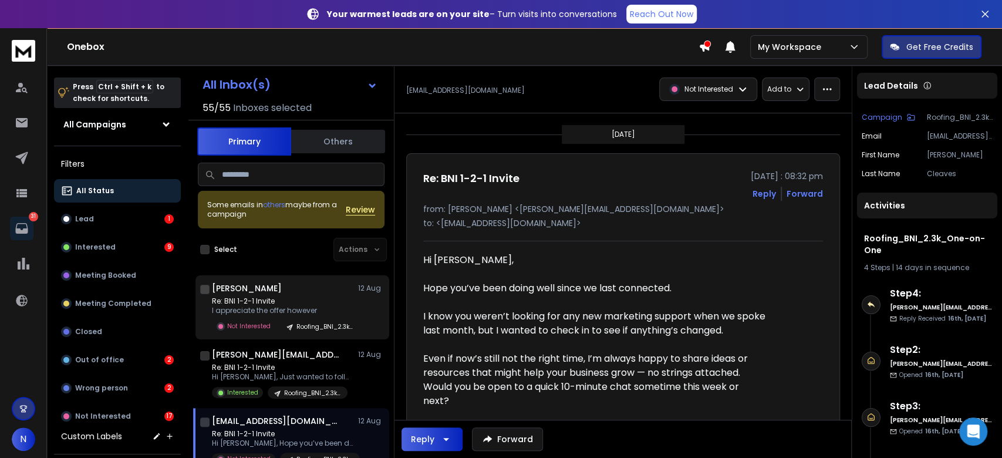
click at [282, 292] on div "[PERSON_NAME] [DATE]" at bounding box center [298, 288] width 173 height 12
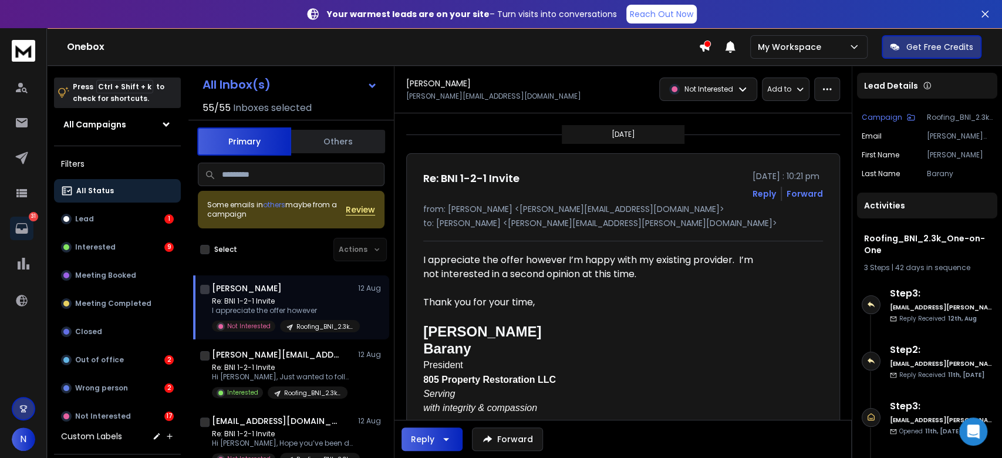
drag, startPoint x: 489, startPoint y: 346, endPoint x: 421, endPoint y: 257, distance: 111.8
copy div "I appreciate the offer however I’m happy with my existing provider. I’m not int…"
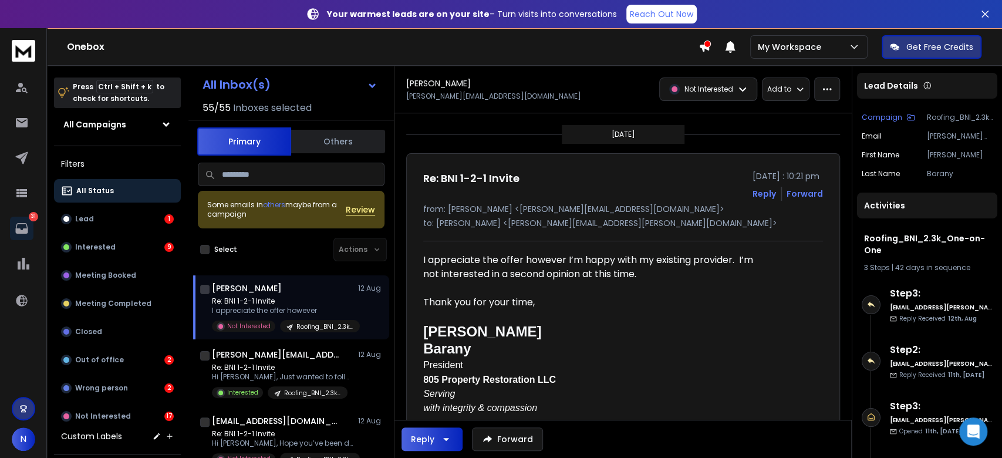
click at [421, 435] on div "Reply" at bounding box center [422, 439] width 23 height 12
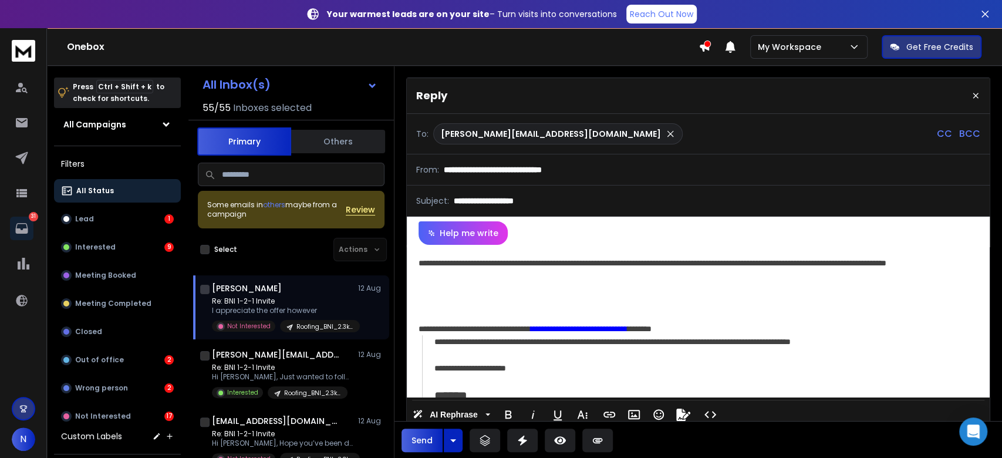
click at [423, 260] on div "**********" at bounding box center [690, 269] width 544 height 26
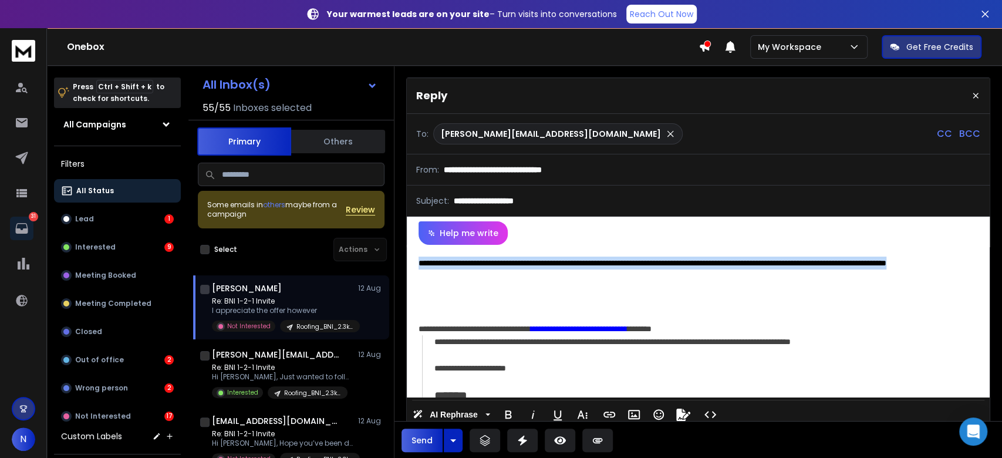
drag, startPoint x: 462, startPoint y: 280, endPoint x: 411, endPoint y: 258, distance: 56.0
click at [411, 258] on div "**********" at bounding box center [697, 321] width 580 height 153
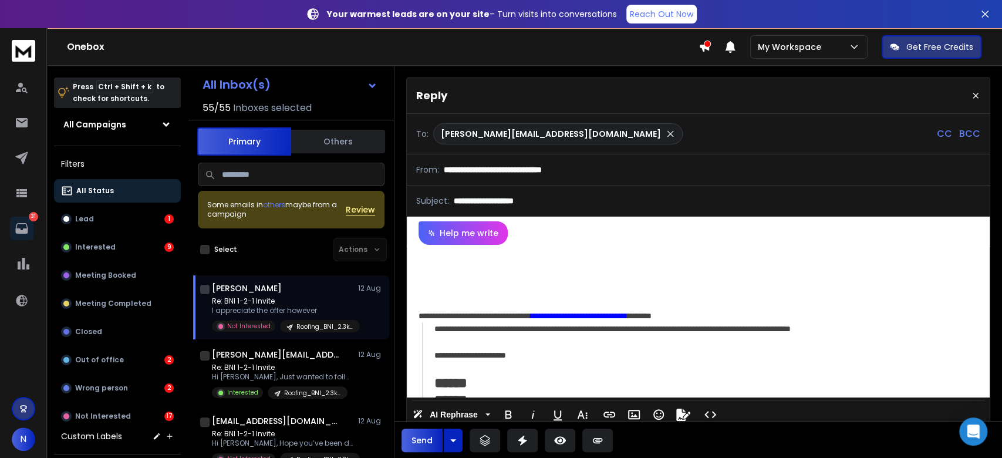
click at [971, 91] on icon at bounding box center [975, 95] width 9 height 9
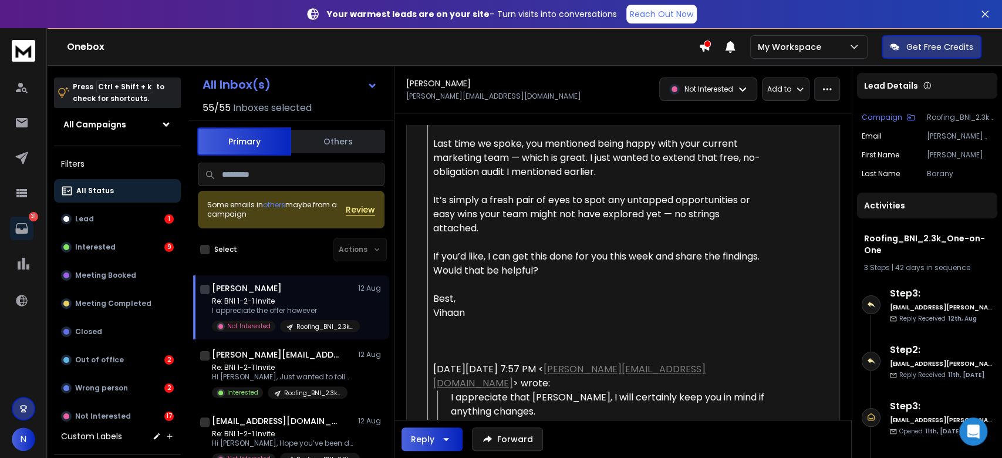
scroll to position [712, 0]
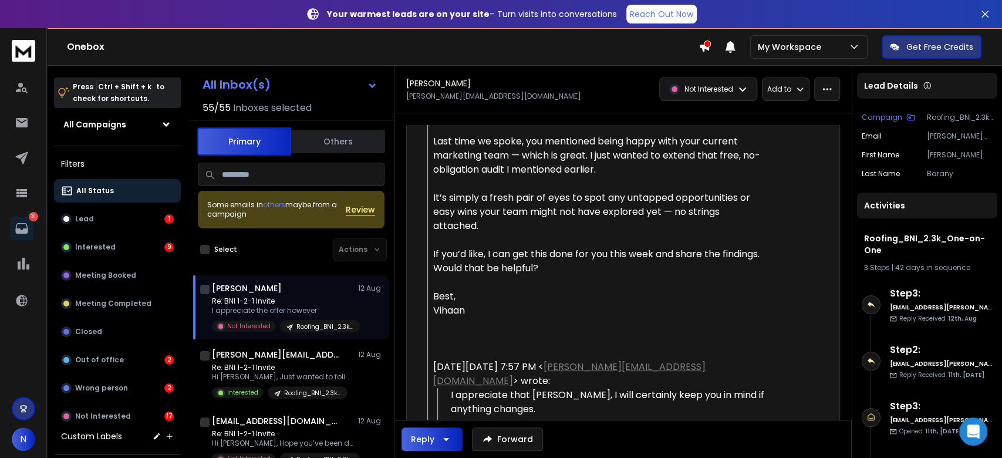
click at [518, 170] on div "Hope you’ve been doing well! Last time we spoke, you mentioned being happy with…" at bounding box center [599, 148] width 333 height 85
click at [718, 208] on div "It’s simply a fresh pair of eyes to spot any untapped opportunities or easy win…" at bounding box center [599, 219] width 333 height 56
drag, startPoint x: 449, startPoint y: 312, endPoint x: 428, endPoint y: 296, distance: 26.4
drag, startPoint x: 465, startPoint y: 309, endPoint x: 432, endPoint y: 305, distance: 33.1
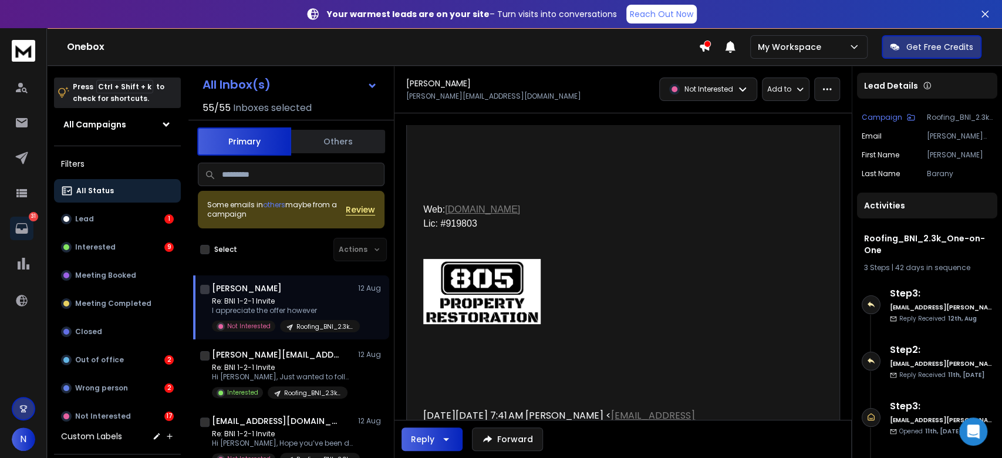
scroll to position [0, 0]
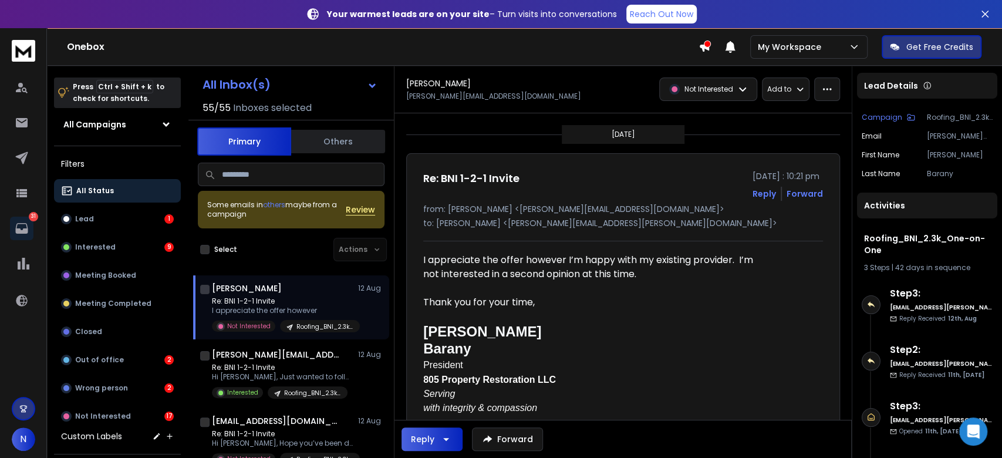
click at [441, 221] on p "to: [PERSON_NAME] <[PERSON_NAME][EMAIL_ADDRESS][PERSON_NAME][DOMAIN_NAME]>" at bounding box center [623, 223] width 400 height 12
click at [461, 205] on p "from: [PERSON_NAME] <[PERSON_NAME][EMAIL_ADDRESS][DOMAIN_NAME]>" at bounding box center [623, 209] width 400 height 12
click at [452, 222] on p "to: [PERSON_NAME] <[PERSON_NAME][EMAIL_ADDRESS][PERSON_NAME][DOMAIN_NAME]>" at bounding box center [623, 223] width 400 height 12
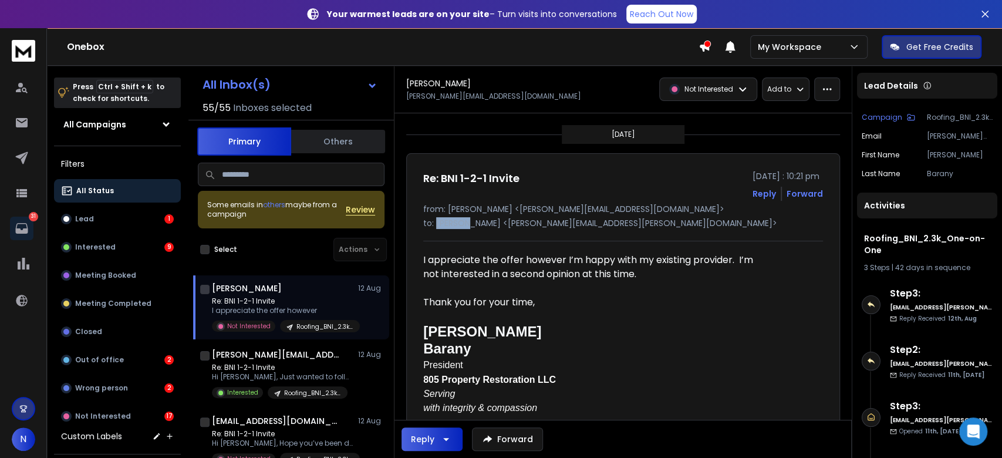
click at [452, 222] on p "to: [PERSON_NAME] <[PERSON_NAME][EMAIL_ADDRESS][PERSON_NAME][DOMAIN_NAME]>" at bounding box center [623, 223] width 400 height 12
click at [291, 302] on p "Re: BNI 1-2-1 Invite" at bounding box center [282, 300] width 141 height 9
click at [23, 156] on icon at bounding box center [22, 158] width 14 height 14
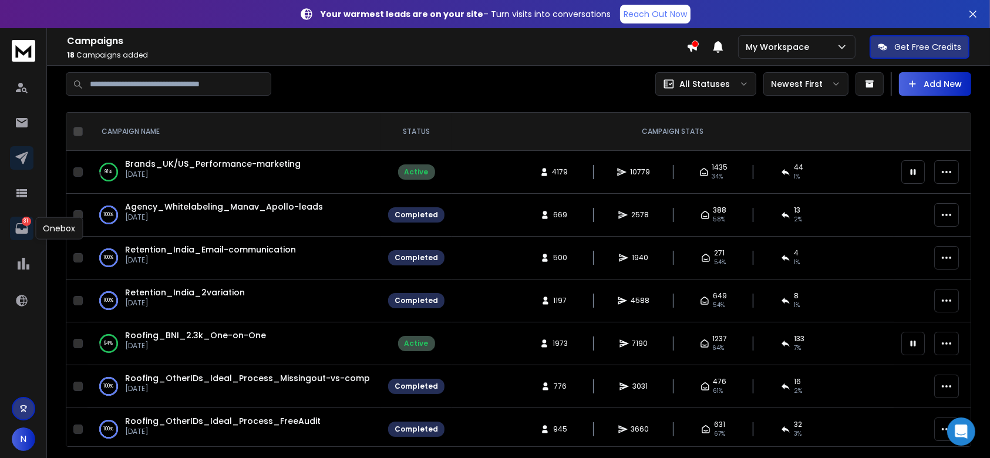
click at [16, 229] on icon at bounding box center [21, 228] width 12 height 11
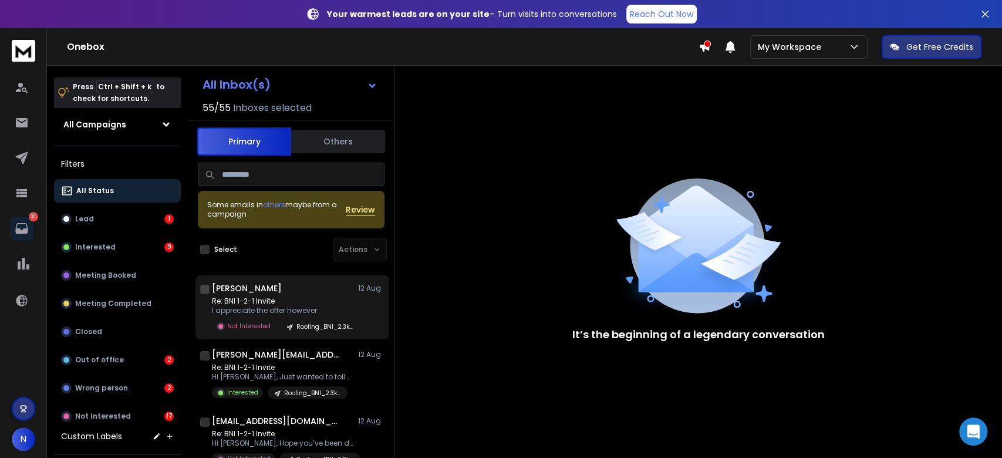
click at [338, 298] on p "Re: BNI 1-2-1 Invite" at bounding box center [282, 300] width 141 height 9
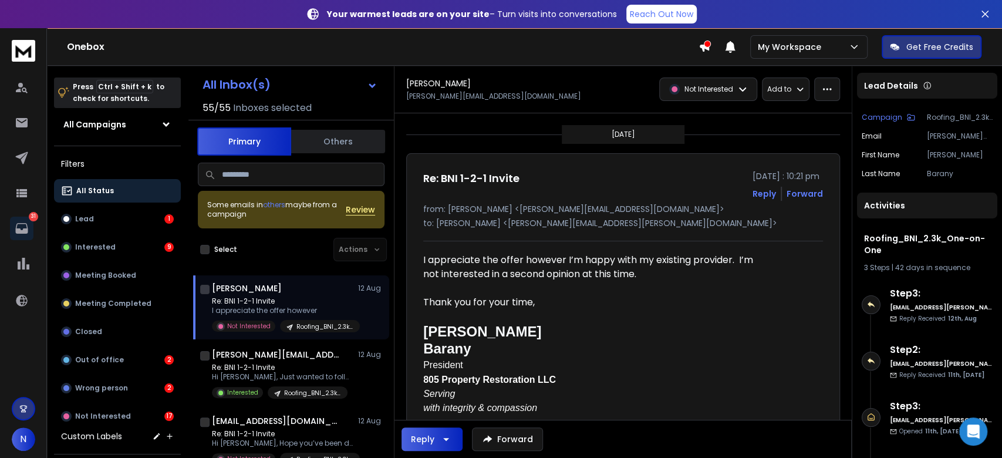
drag, startPoint x: 487, startPoint y: 343, endPoint x: 424, endPoint y: 271, distance: 95.2
drag, startPoint x: 424, startPoint y: 271, endPoint x: 754, endPoint y: 322, distance: 333.8
drag, startPoint x: 482, startPoint y: 354, endPoint x: 420, endPoint y: 265, distance: 108.4
drag, startPoint x: 420, startPoint y: 265, endPoint x: 796, endPoint y: 286, distance: 376.3
